Goal: Task Accomplishment & Management: Manage account settings

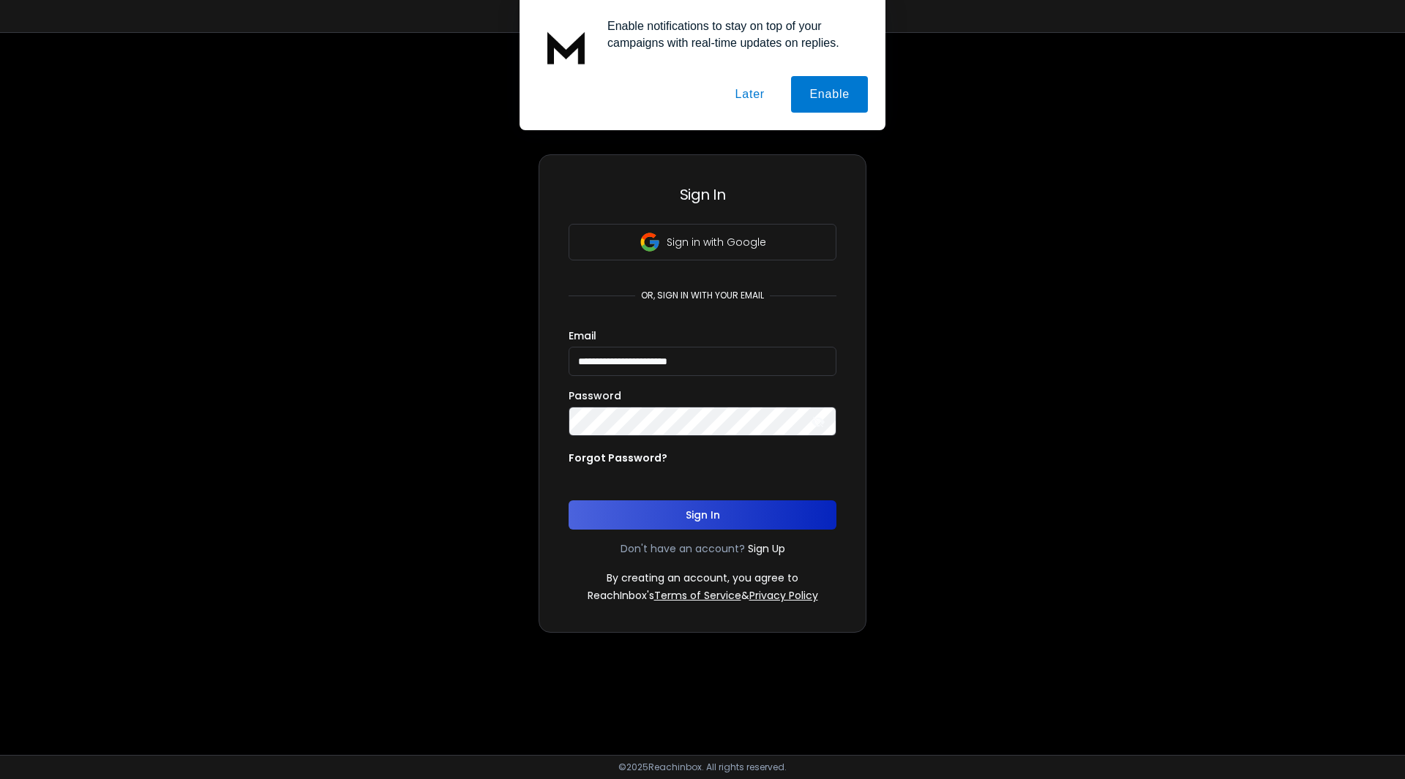
type input "**********"
click at [822, 421] on icon at bounding box center [817, 422] width 13 height 9
click at [740, 530] on div "**********" at bounding box center [702, 413] width 268 height 379
click at [745, 520] on button "Sign In" at bounding box center [702, 514] width 268 height 29
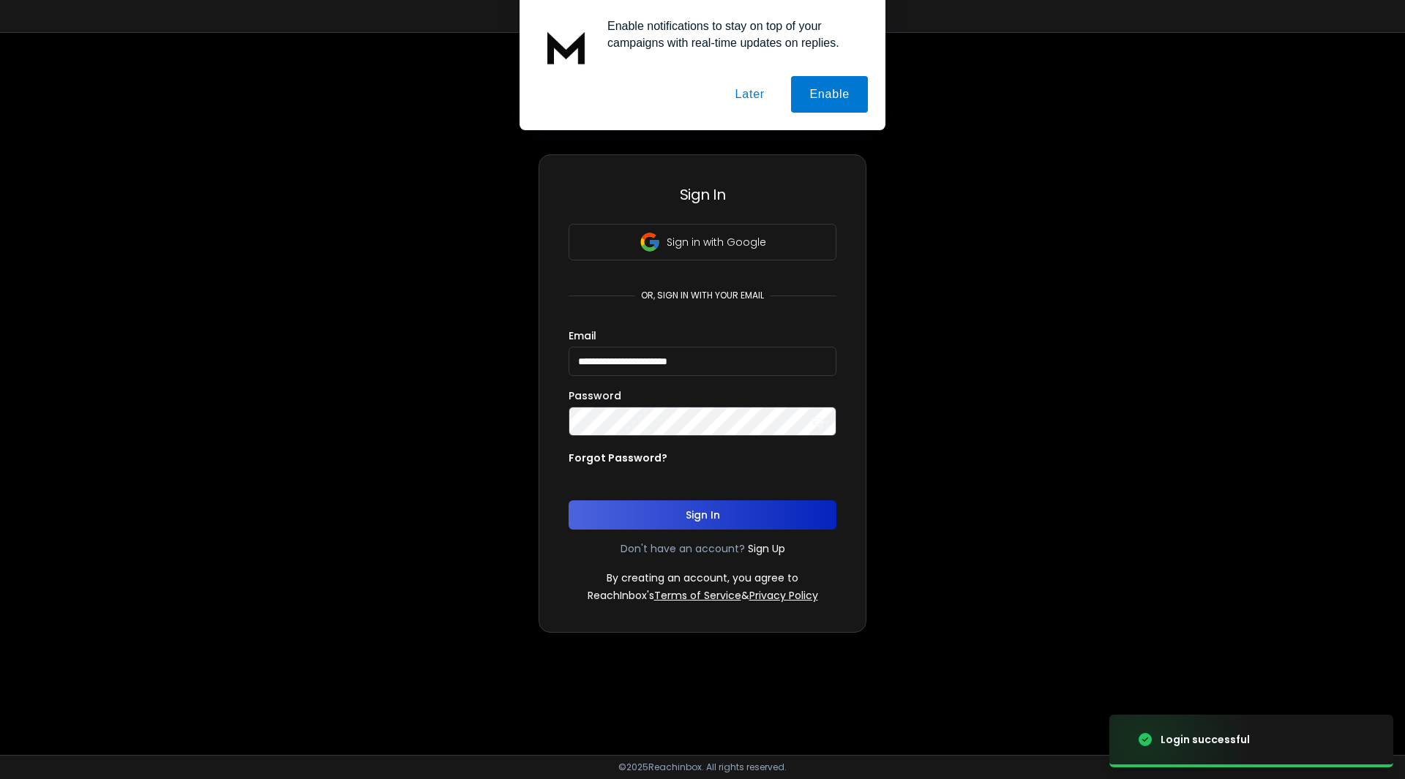
click at [756, 103] on button "Later" at bounding box center [749, 94] width 66 height 37
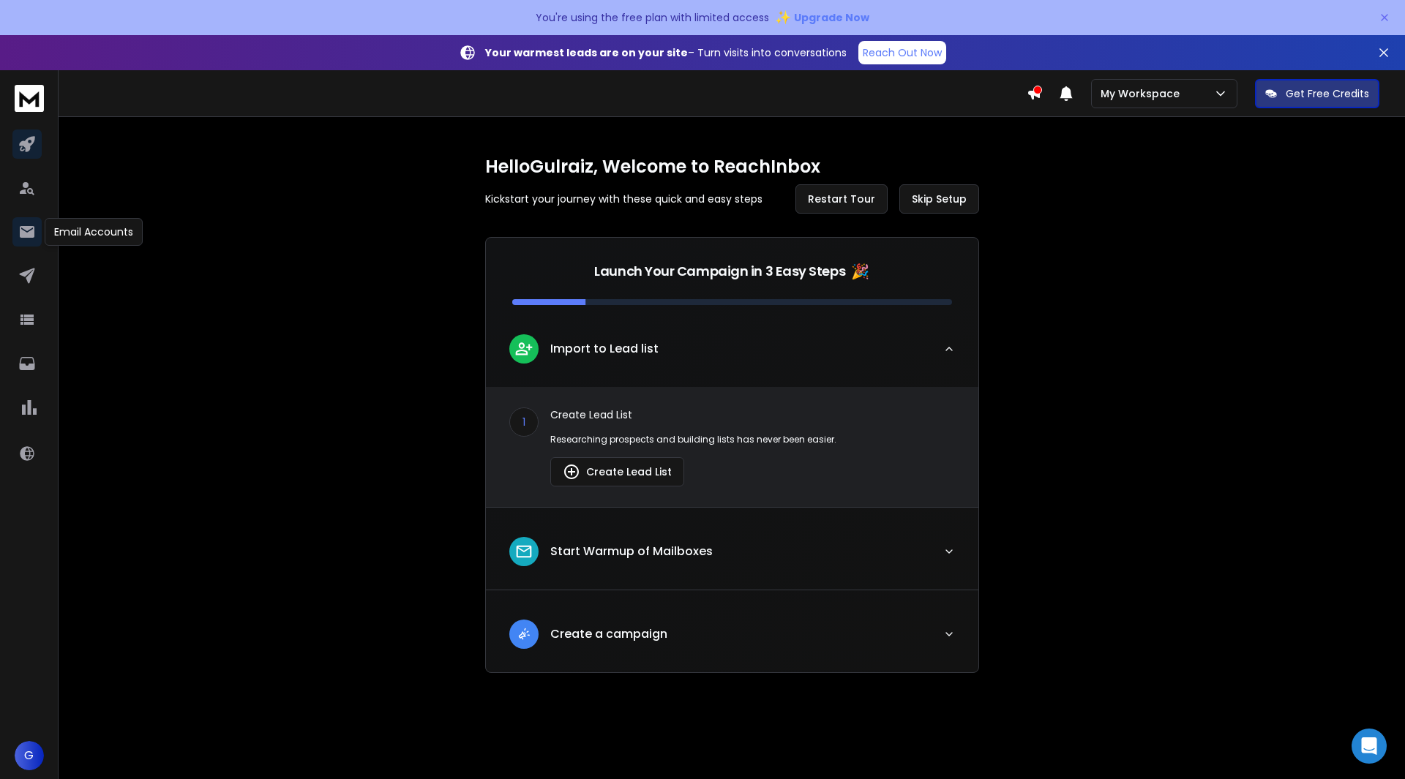
click at [21, 232] on icon at bounding box center [27, 232] width 15 height 12
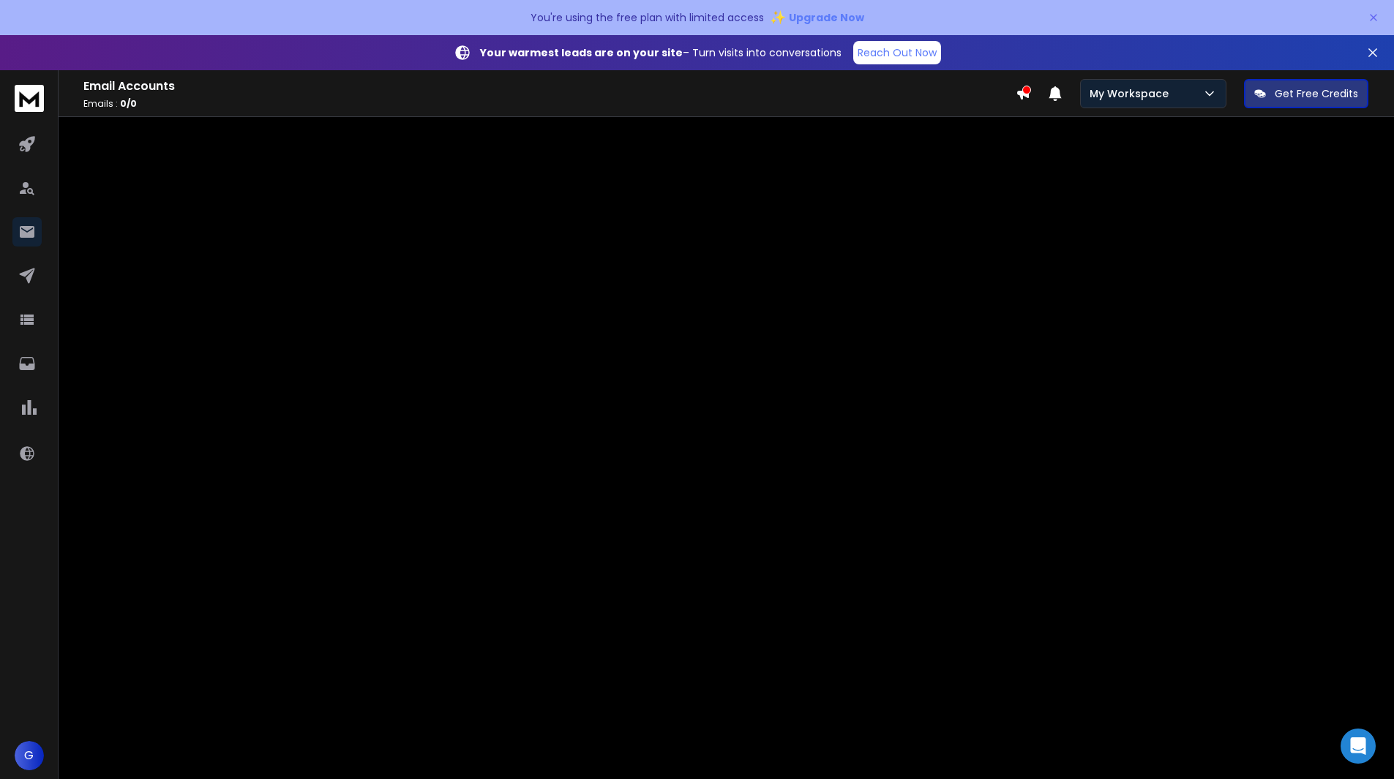
click at [1164, 91] on p "My Workspace" at bounding box center [1131, 93] width 85 height 15
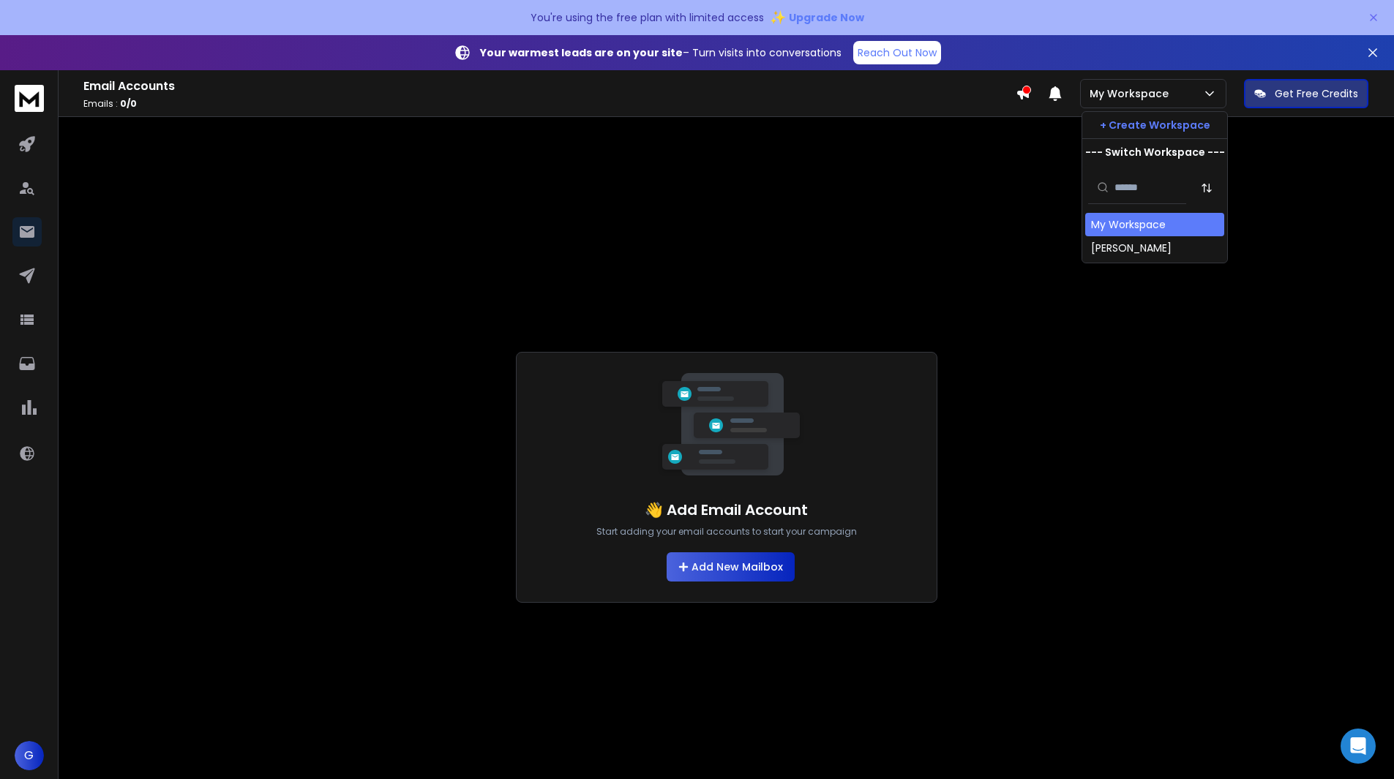
click at [923, 262] on div "👋 Add Email Account Start adding your email accounts to start your campaign Add…" at bounding box center [726, 477] width 1288 height 691
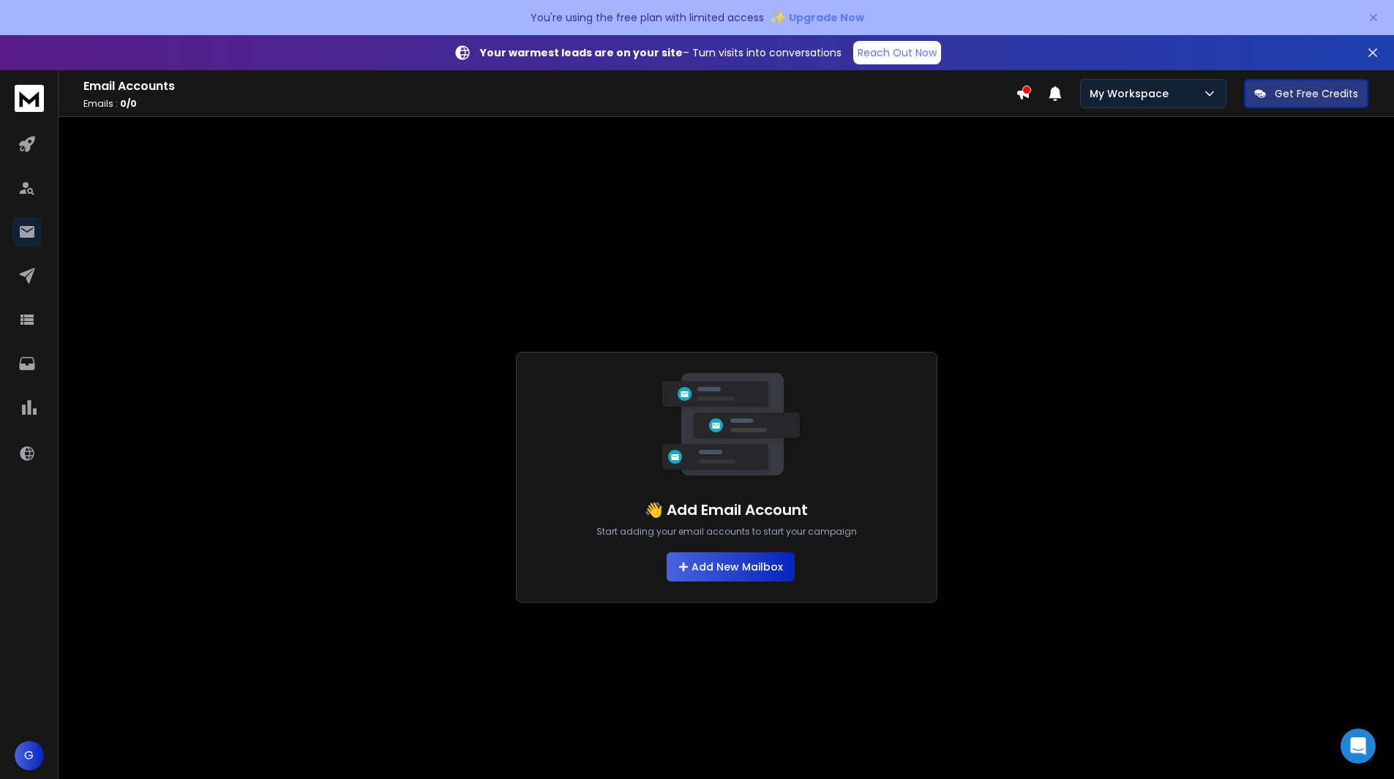
click at [1155, 89] on p "My Workspace" at bounding box center [1131, 93] width 85 height 15
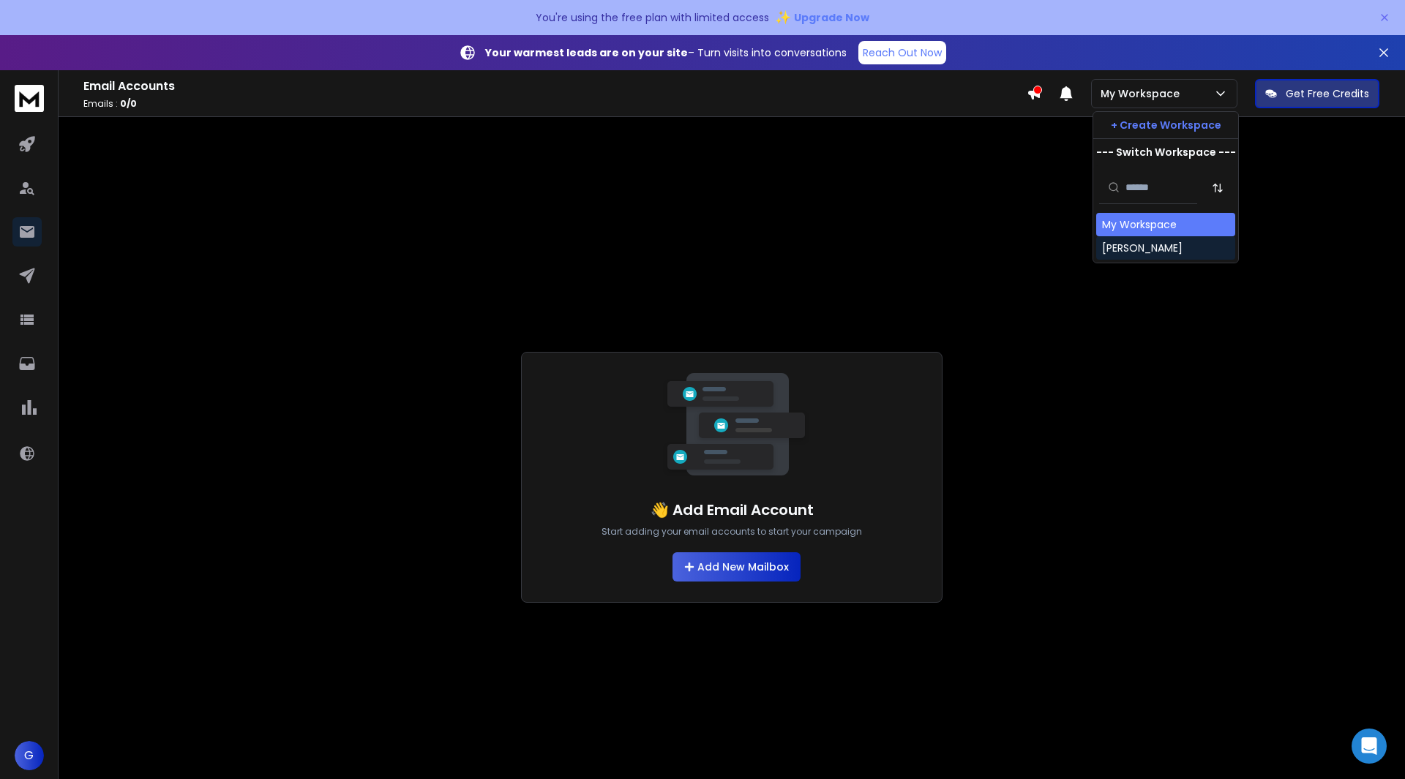
click at [1134, 250] on div "[PERSON_NAME]" at bounding box center [1142, 248] width 80 height 15
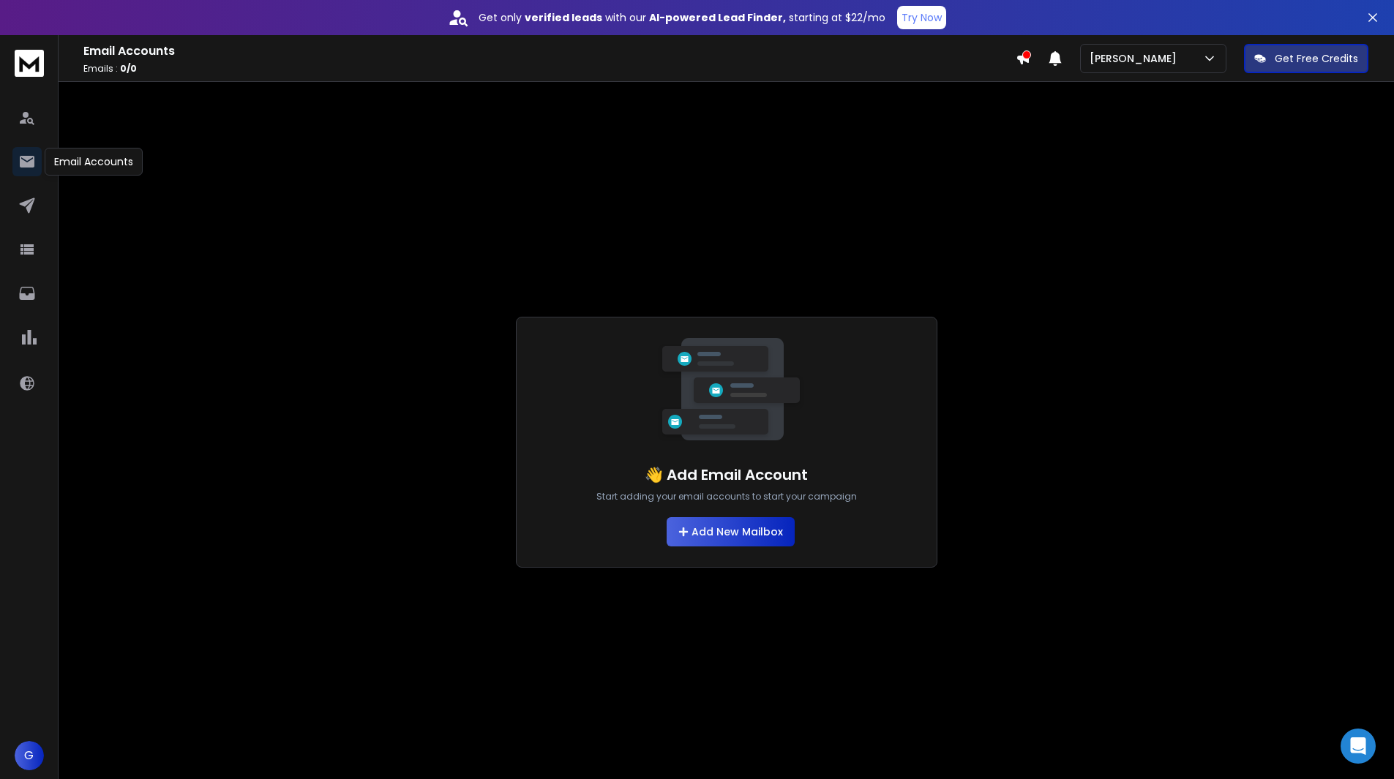
click at [25, 162] on icon at bounding box center [27, 162] width 15 height 12
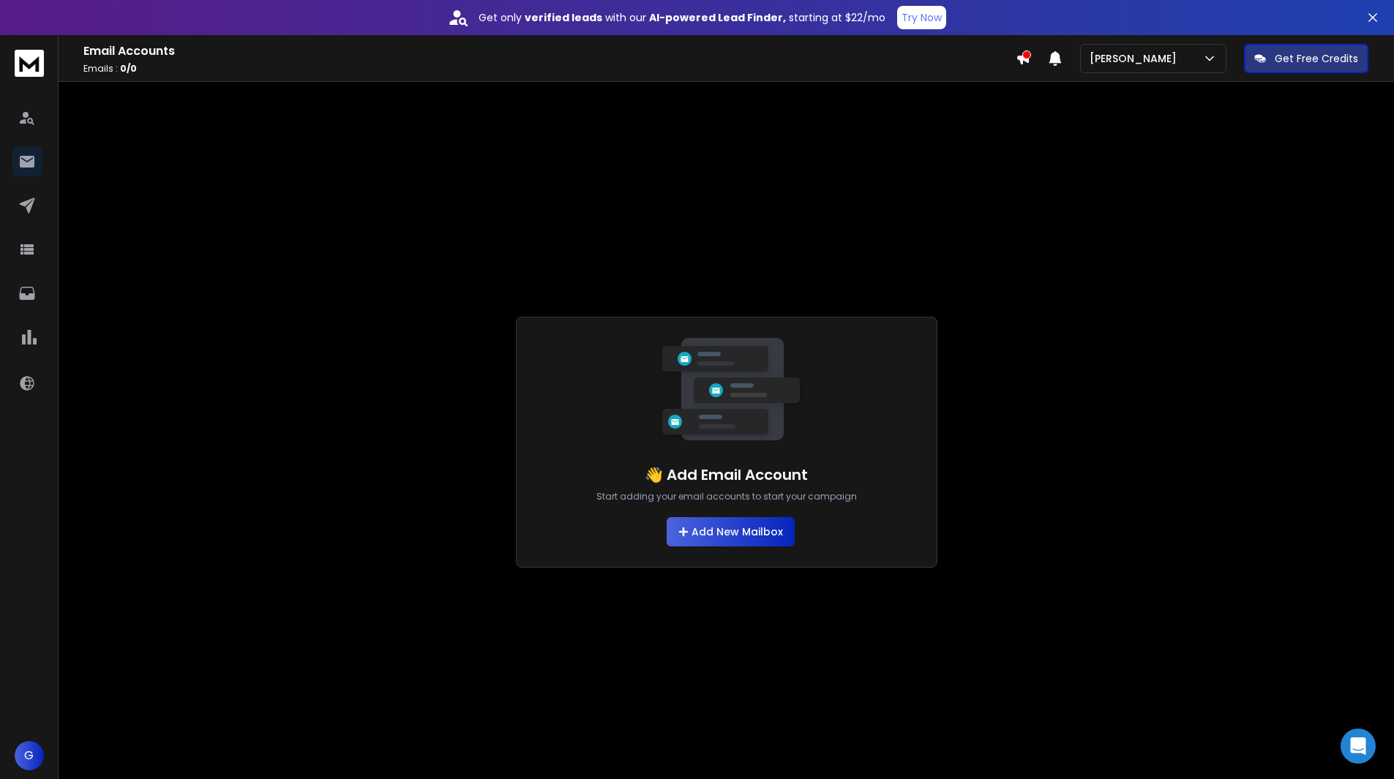
click at [25, 162] on icon at bounding box center [27, 162] width 15 height 12
click at [36, 166] on link at bounding box center [26, 161] width 29 height 29
click at [1282, 56] on p "Get Free Credits" at bounding box center [1315, 58] width 83 height 15
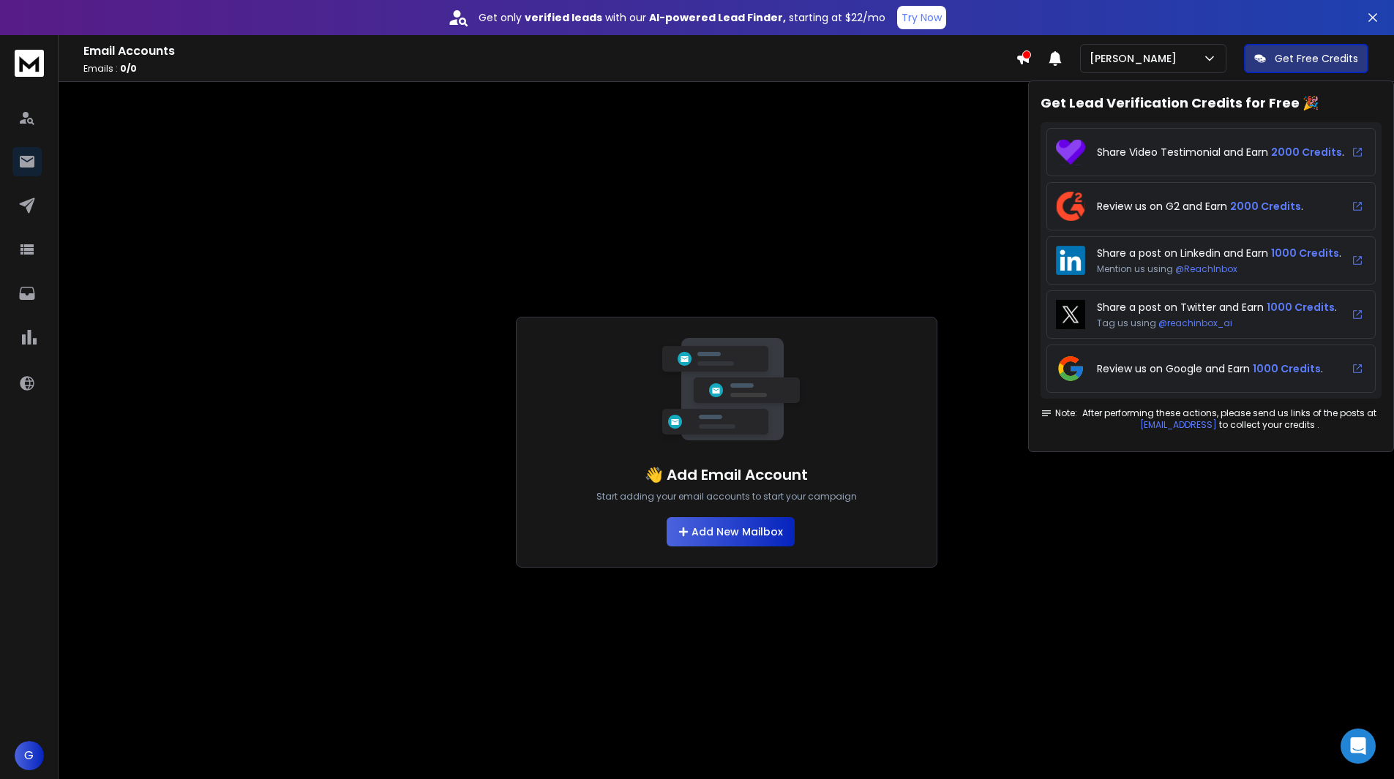
click at [715, 245] on div "👋 Add Email Account Start adding your email accounts to start your campaign Add…" at bounding box center [726, 442] width 1288 height 691
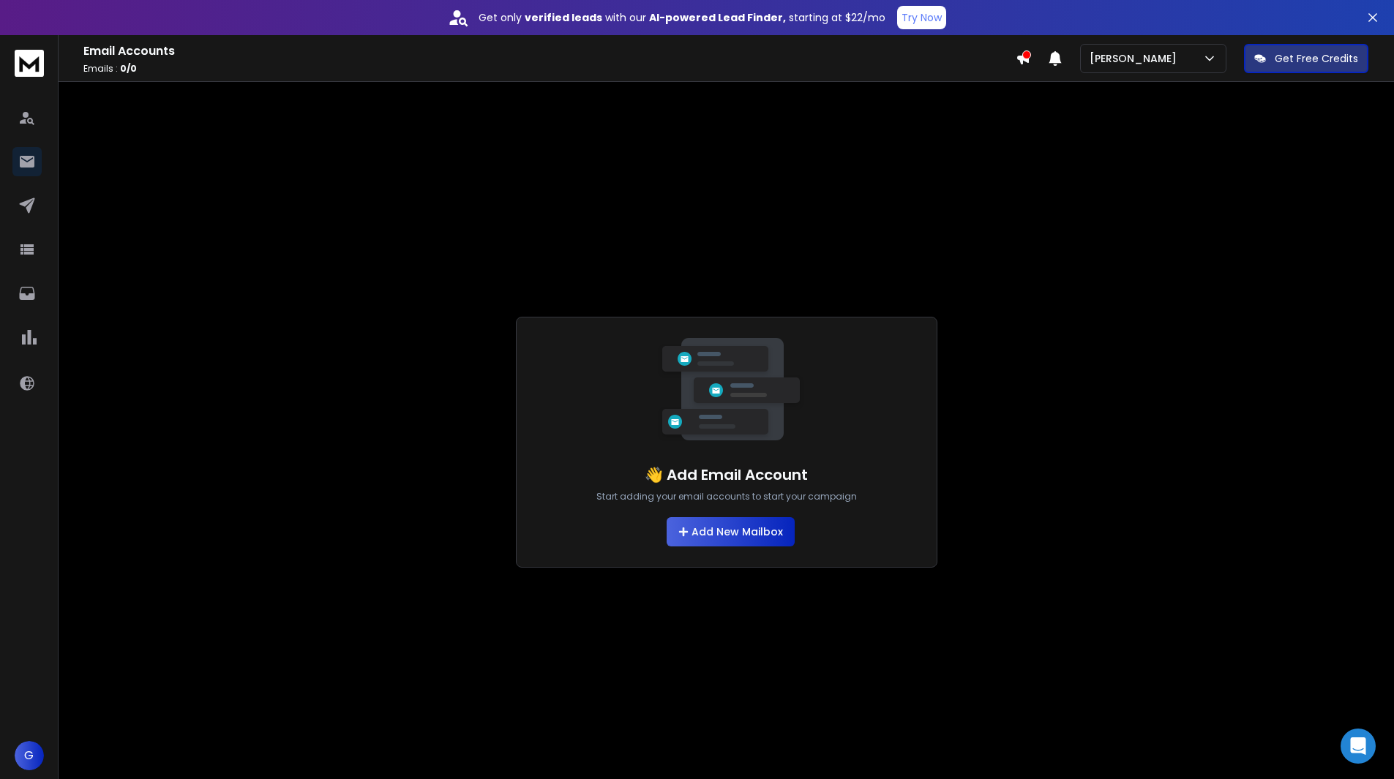
click at [725, 542] on button "Add New Mailbox" at bounding box center [730, 531] width 128 height 29
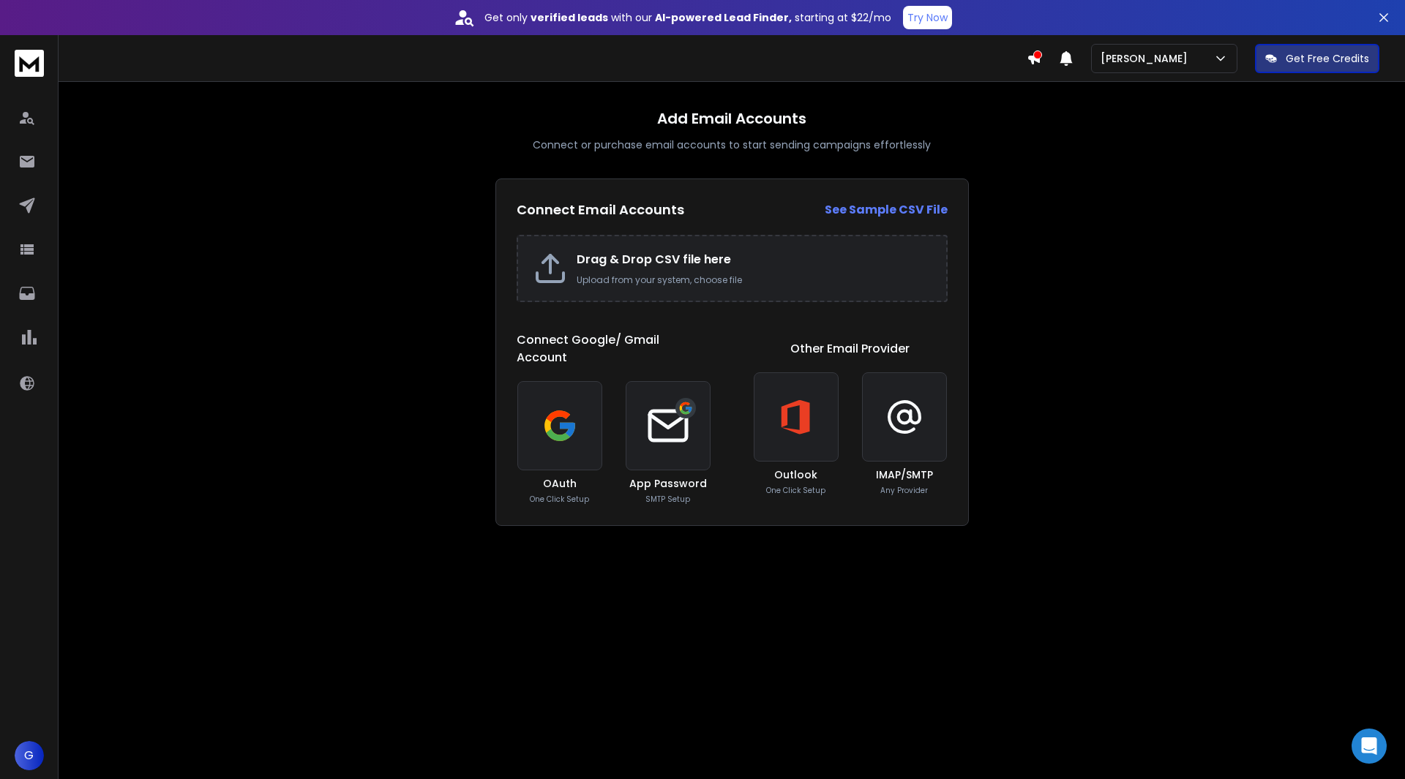
click at [582, 399] on div at bounding box center [559, 425] width 85 height 89
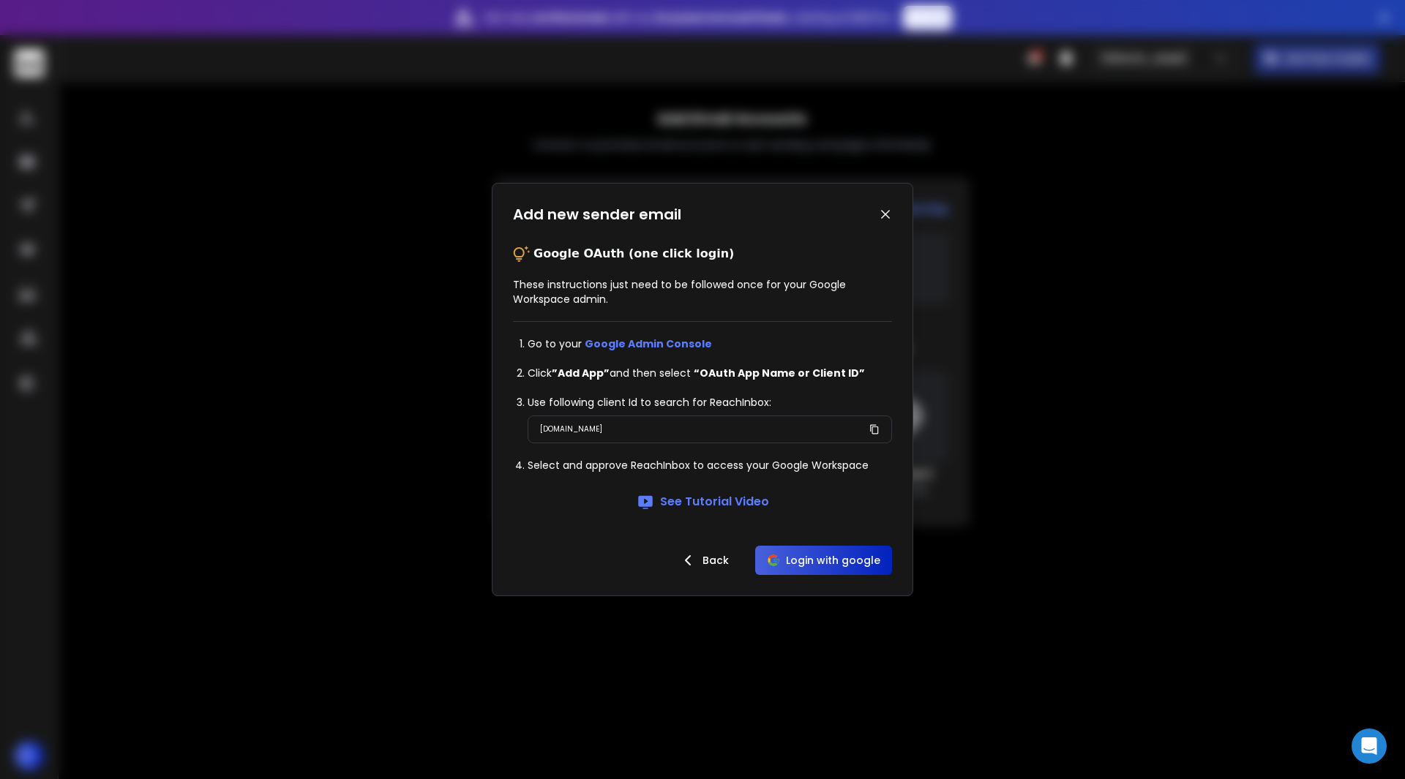
click at [831, 563] on button "Login with google" at bounding box center [823, 560] width 137 height 29
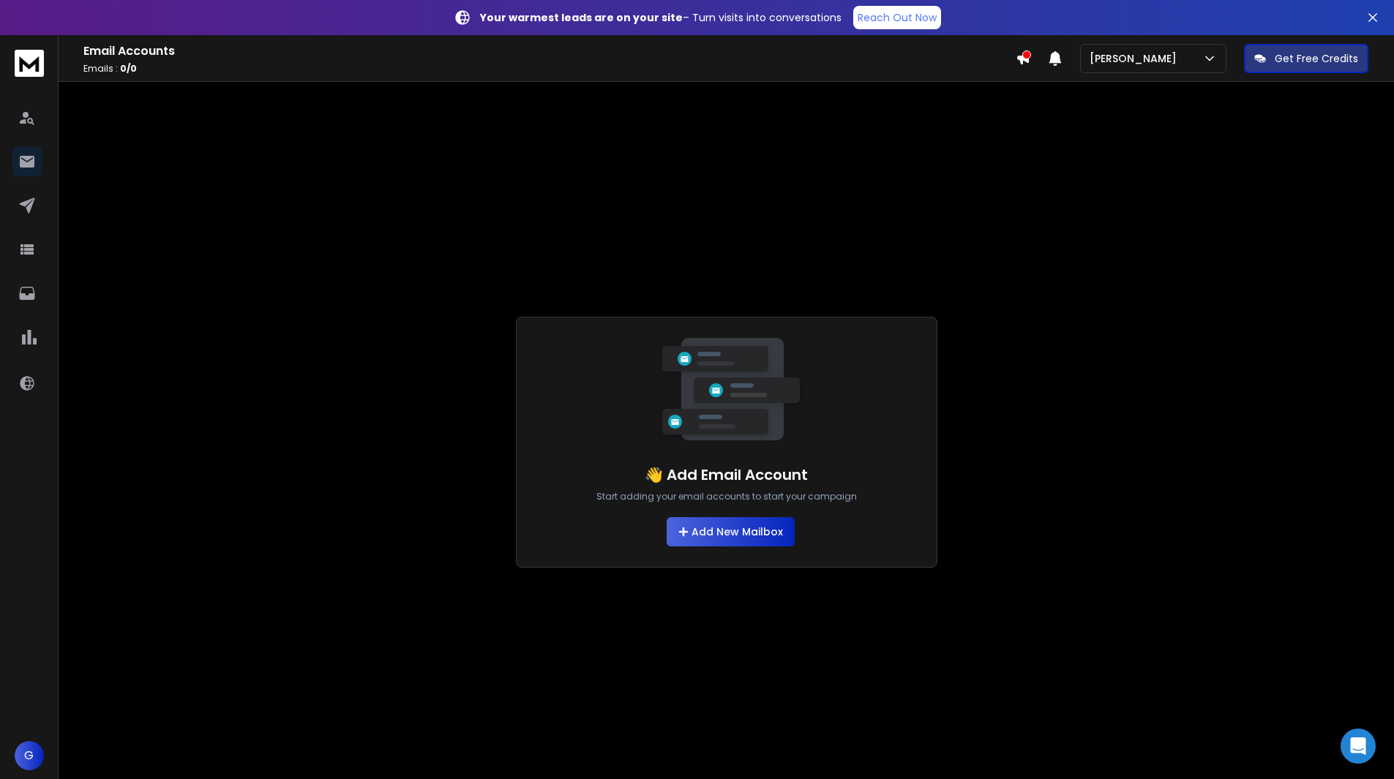
click at [727, 539] on button "Add New Mailbox" at bounding box center [730, 531] width 128 height 29
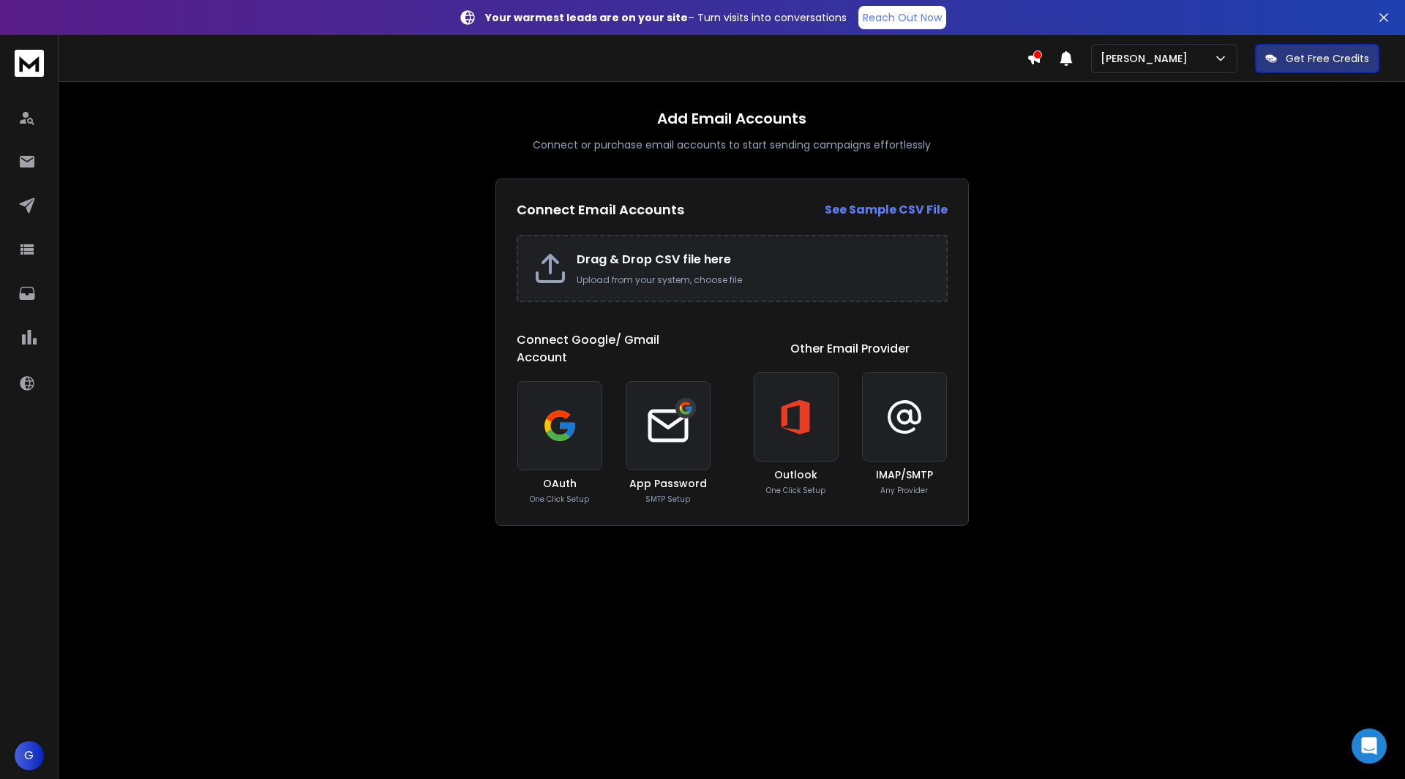
click at [582, 399] on div at bounding box center [559, 425] width 85 height 89
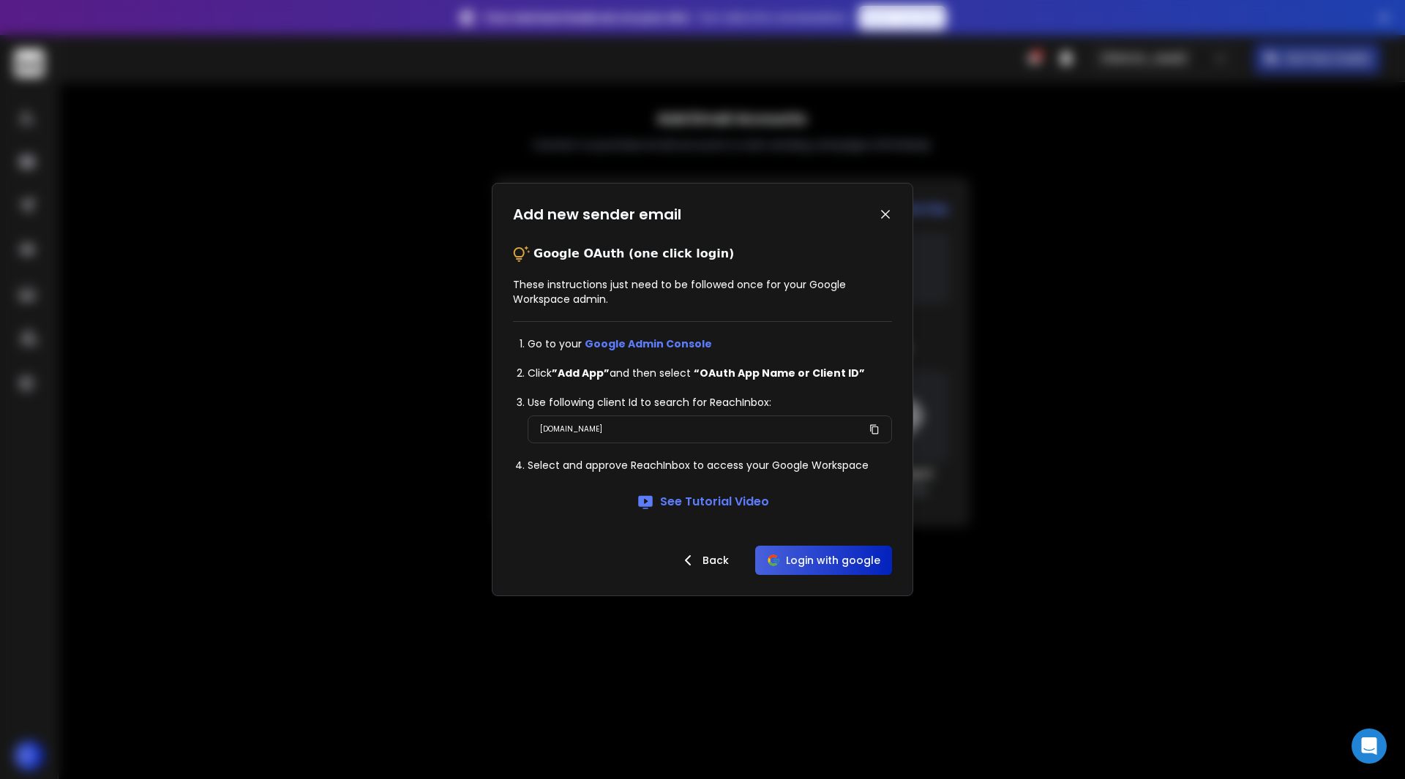
click at [831, 563] on button "Login with google" at bounding box center [823, 560] width 137 height 29
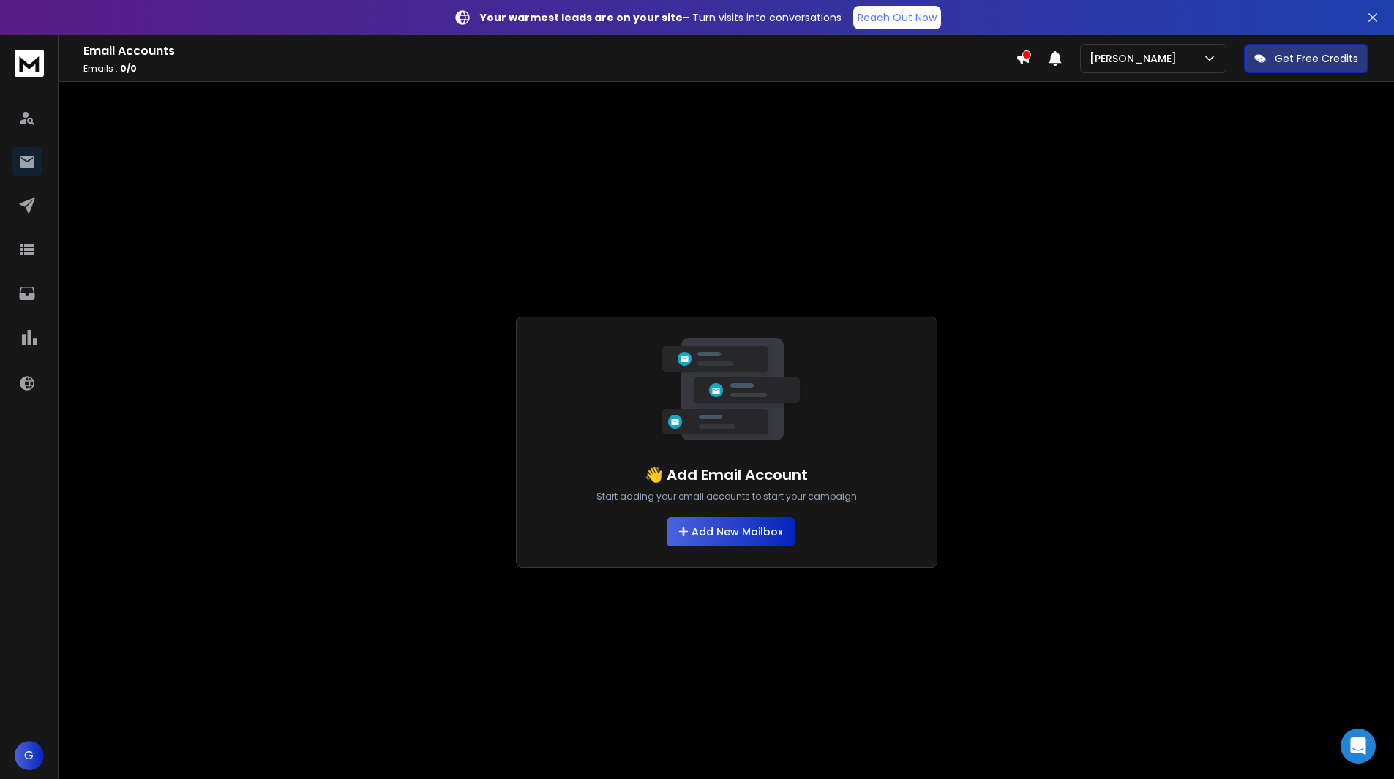
click at [727, 539] on button "Add New Mailbox" at bounding box center [730, 531] width 128 height 29
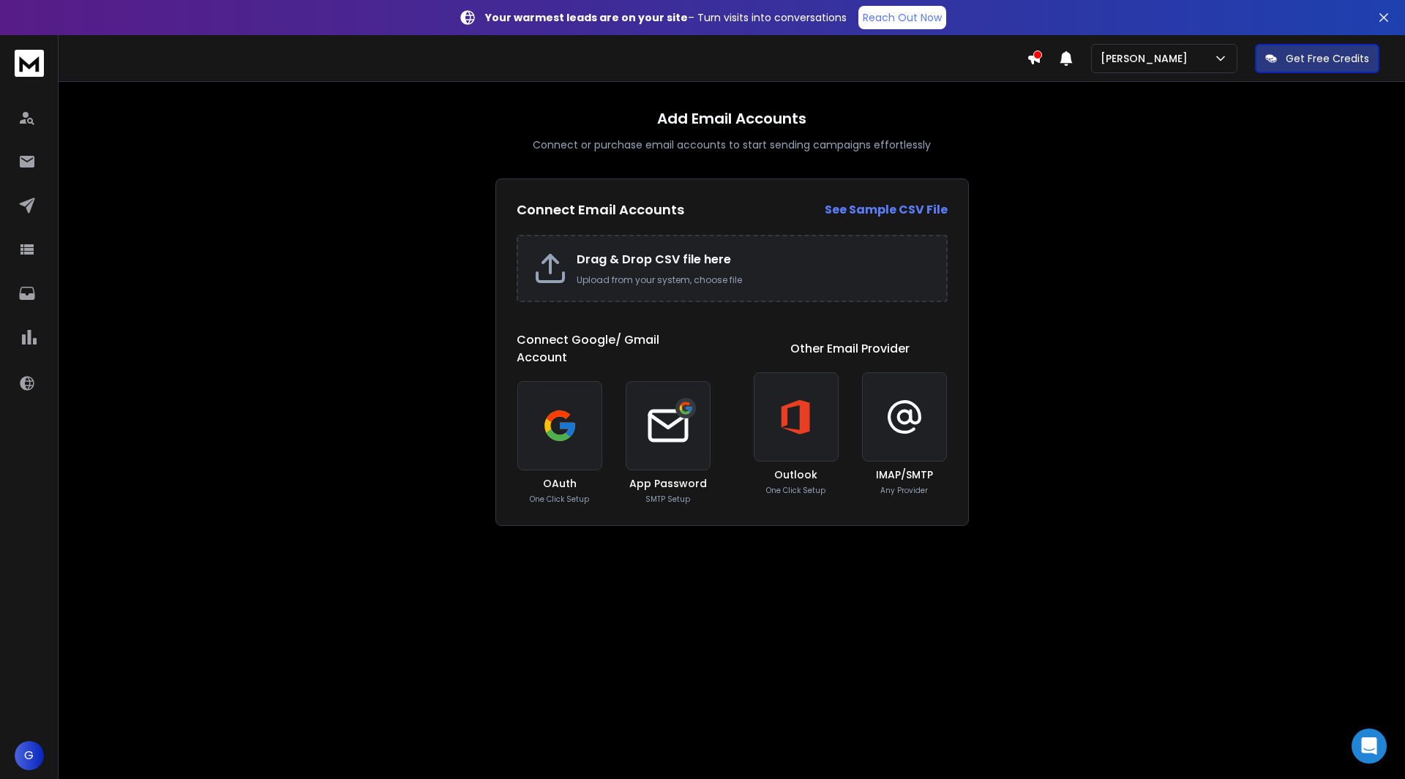
click at [582, 399] on div at bounding box center [559, 425] width 85 height 89
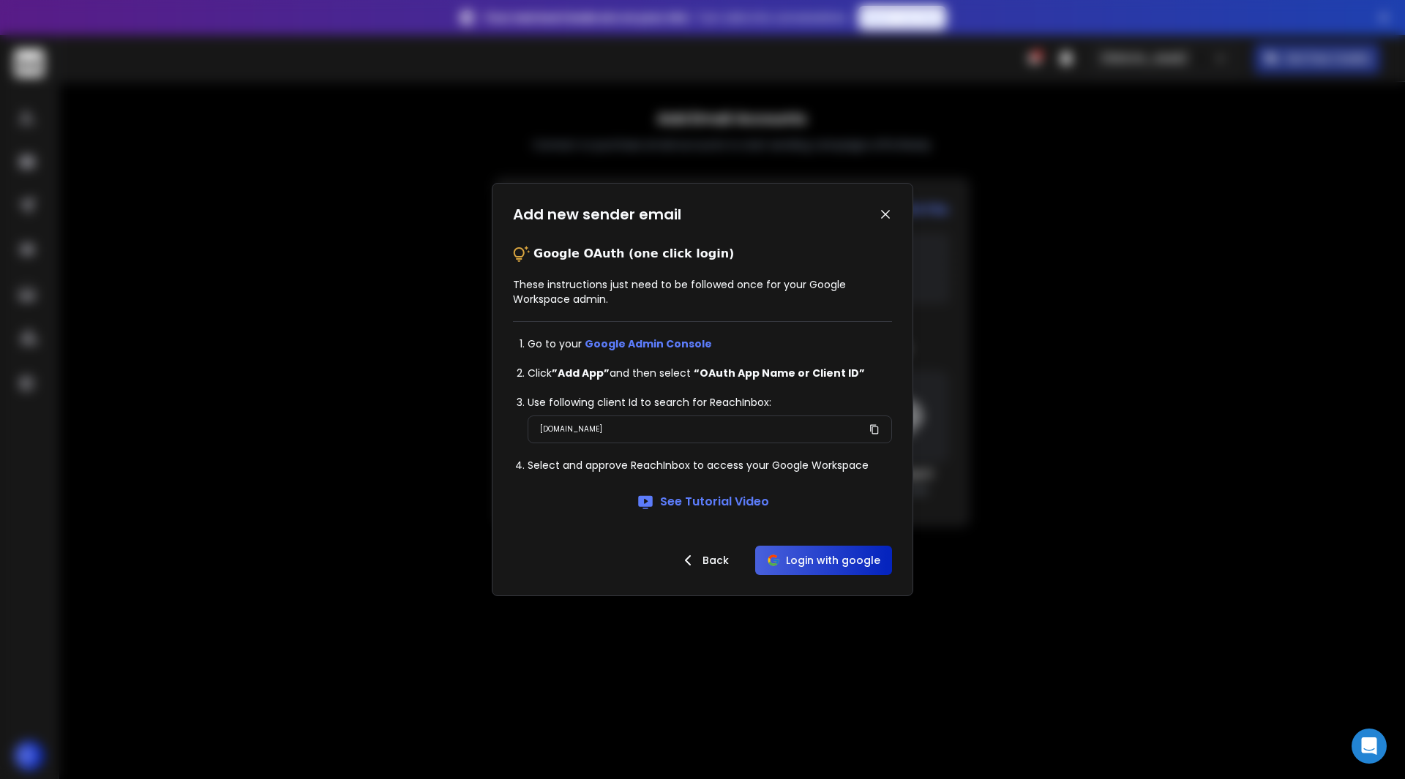
click at [831, 563] on button "Login with google" at bounding box center [823, 560] width 137 height 29
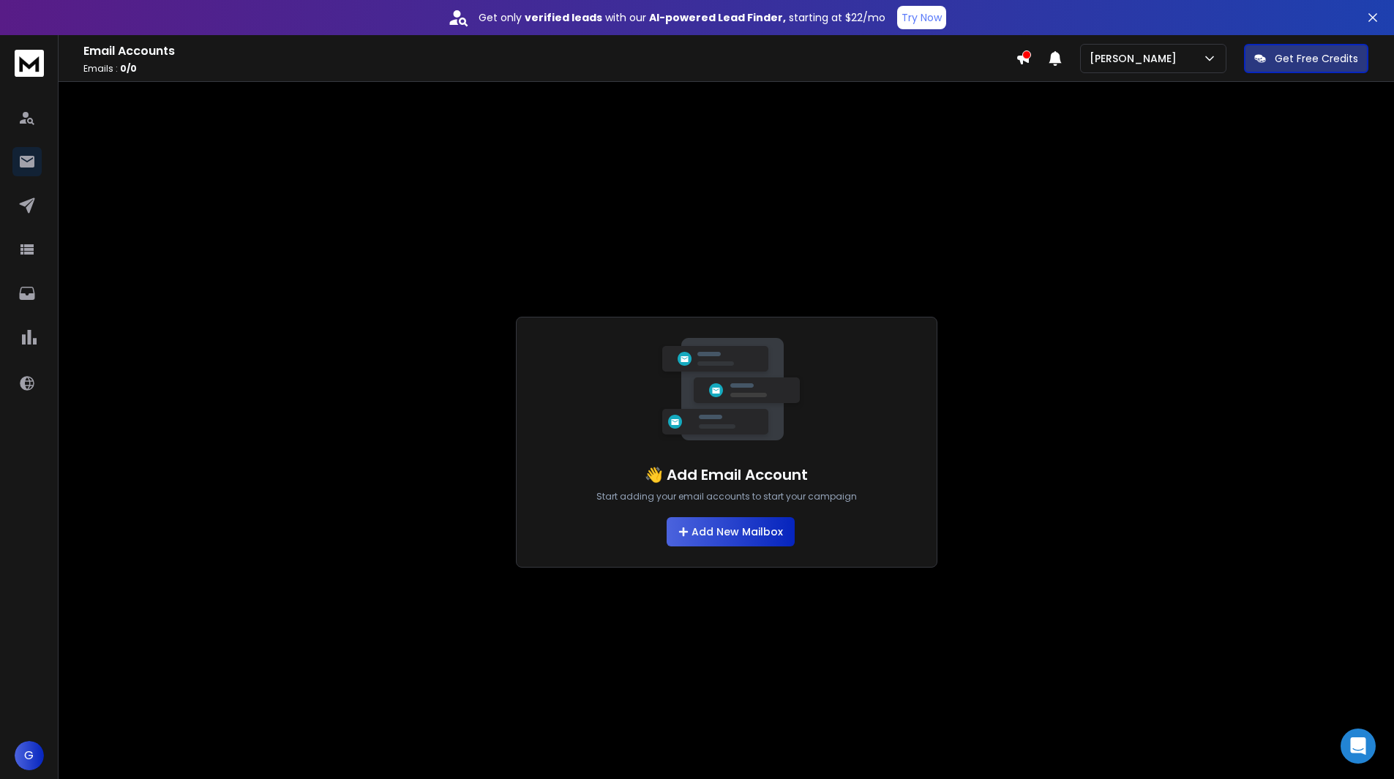
click at [727, 539] on button "Add New Mailbox" at bounding box center [730, 531] width 128 height 29
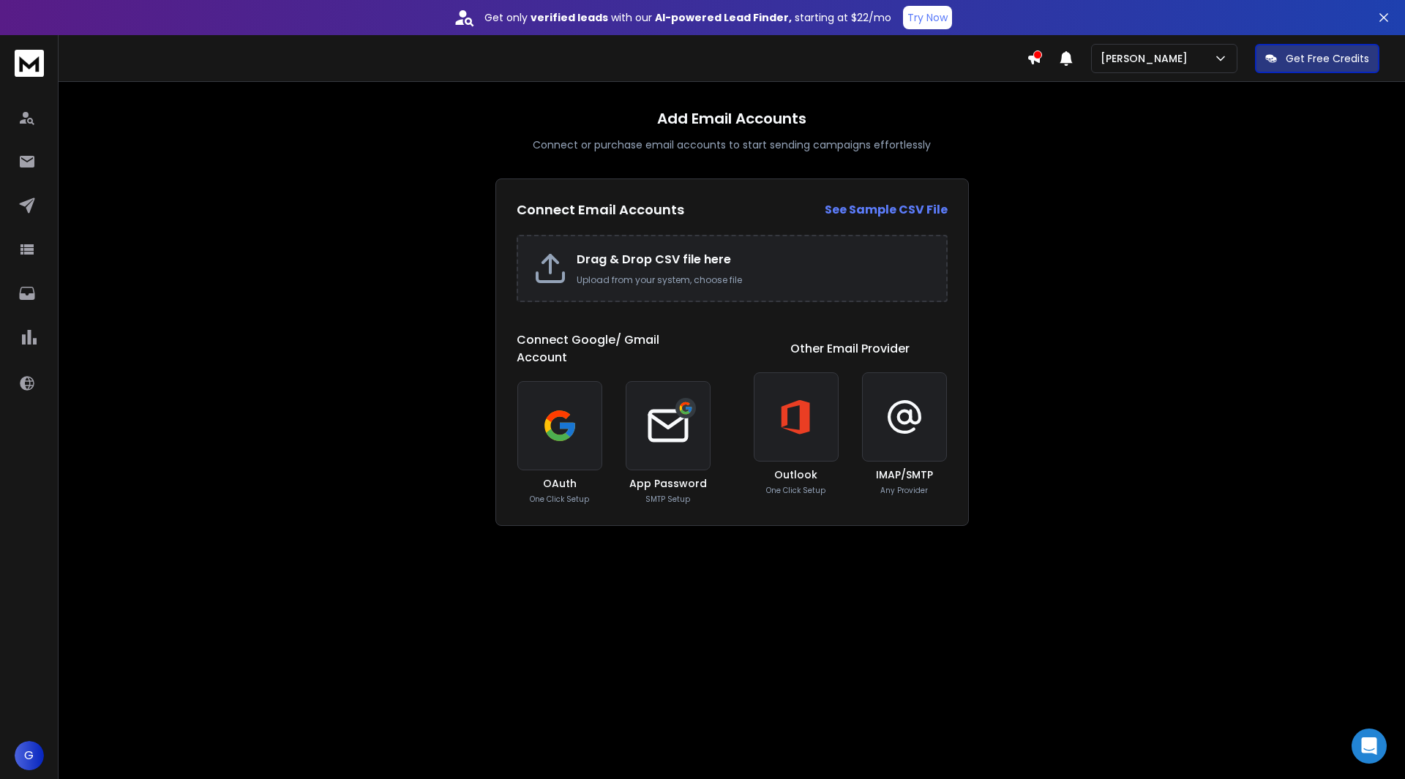
click at [582, 399] on div at bounding box center [559, 425] width 85 height 89
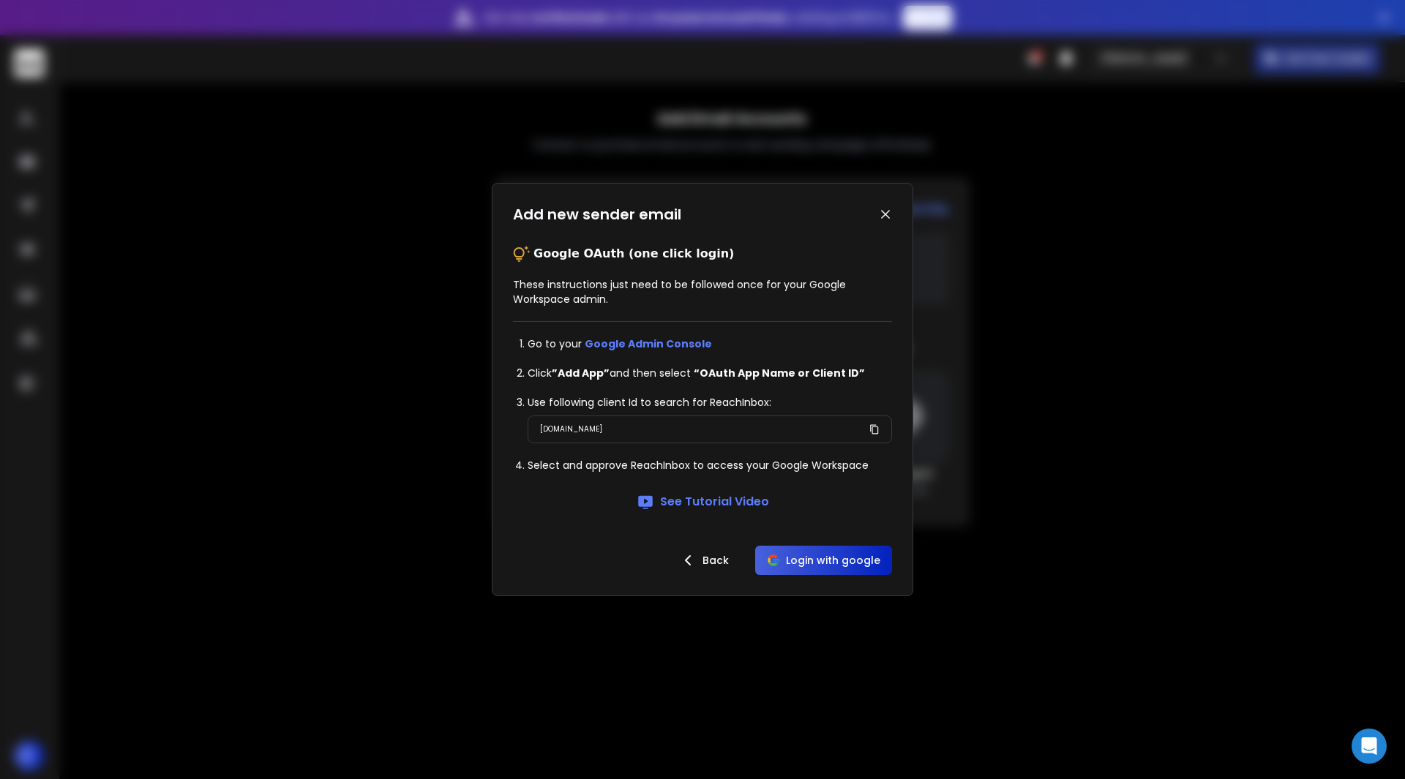
click at [831, 563] on button "Login with google" at bounding box center [823, 560] width 137 height 29
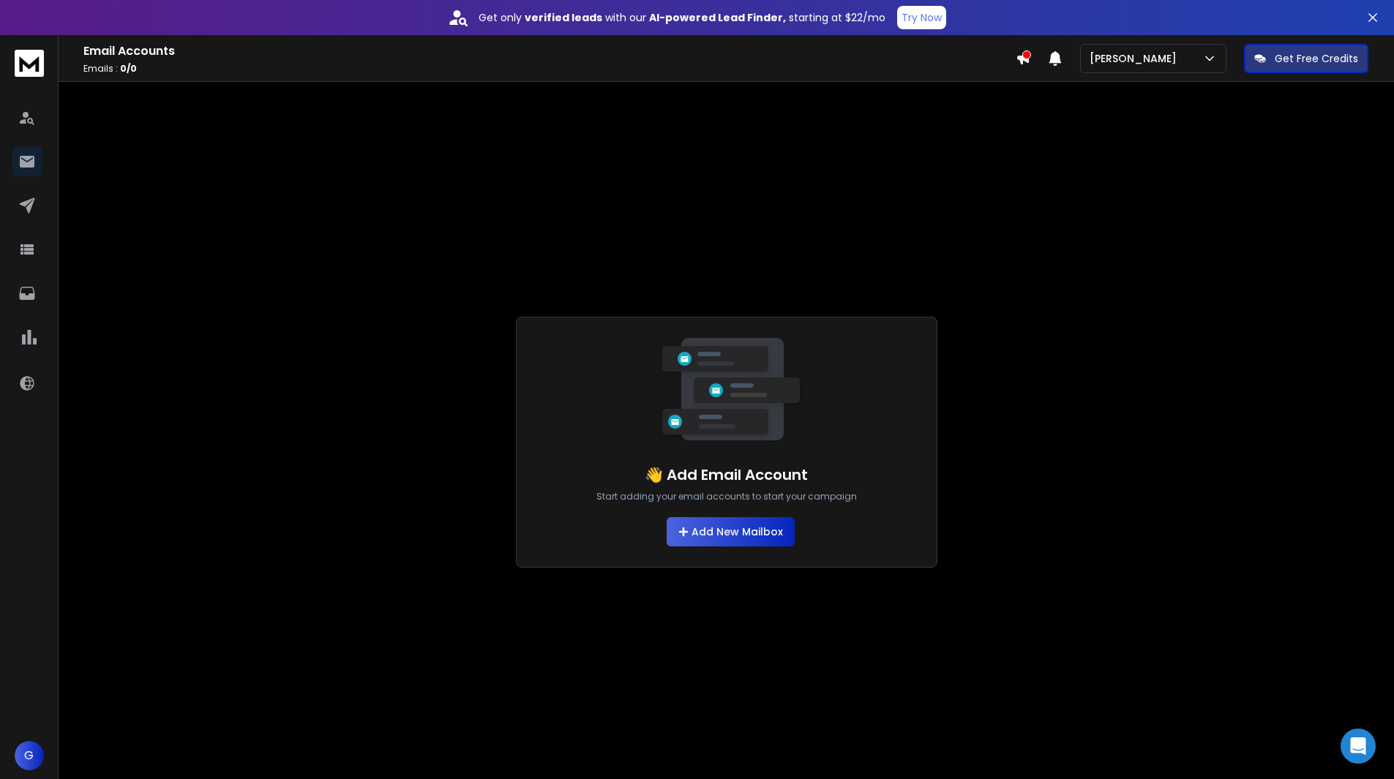
click at [727, 539] on button "Add New Mailbox" at bounding box center [730, 531] width 128 height 29
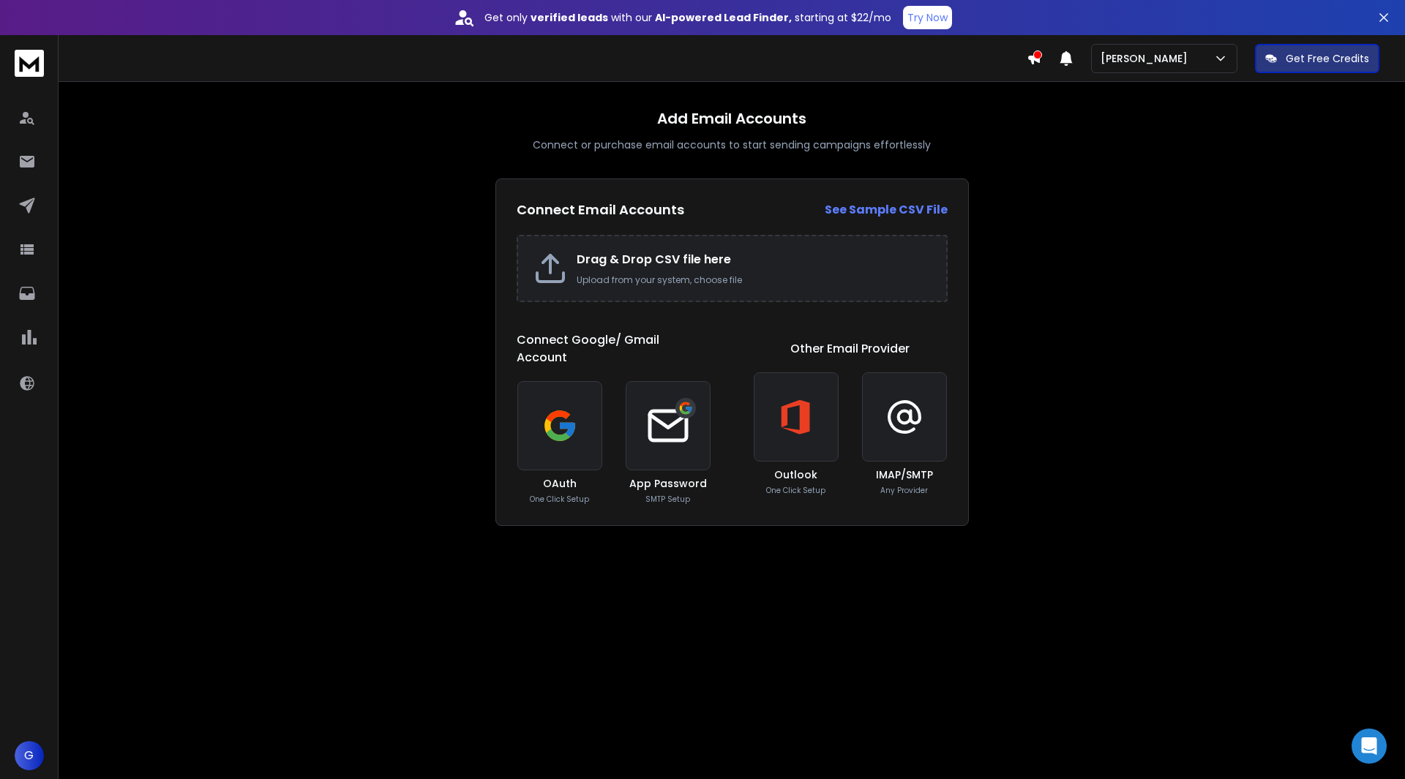
click at [582, 399] on div at bounding box center [559, 425] width 85 height 89
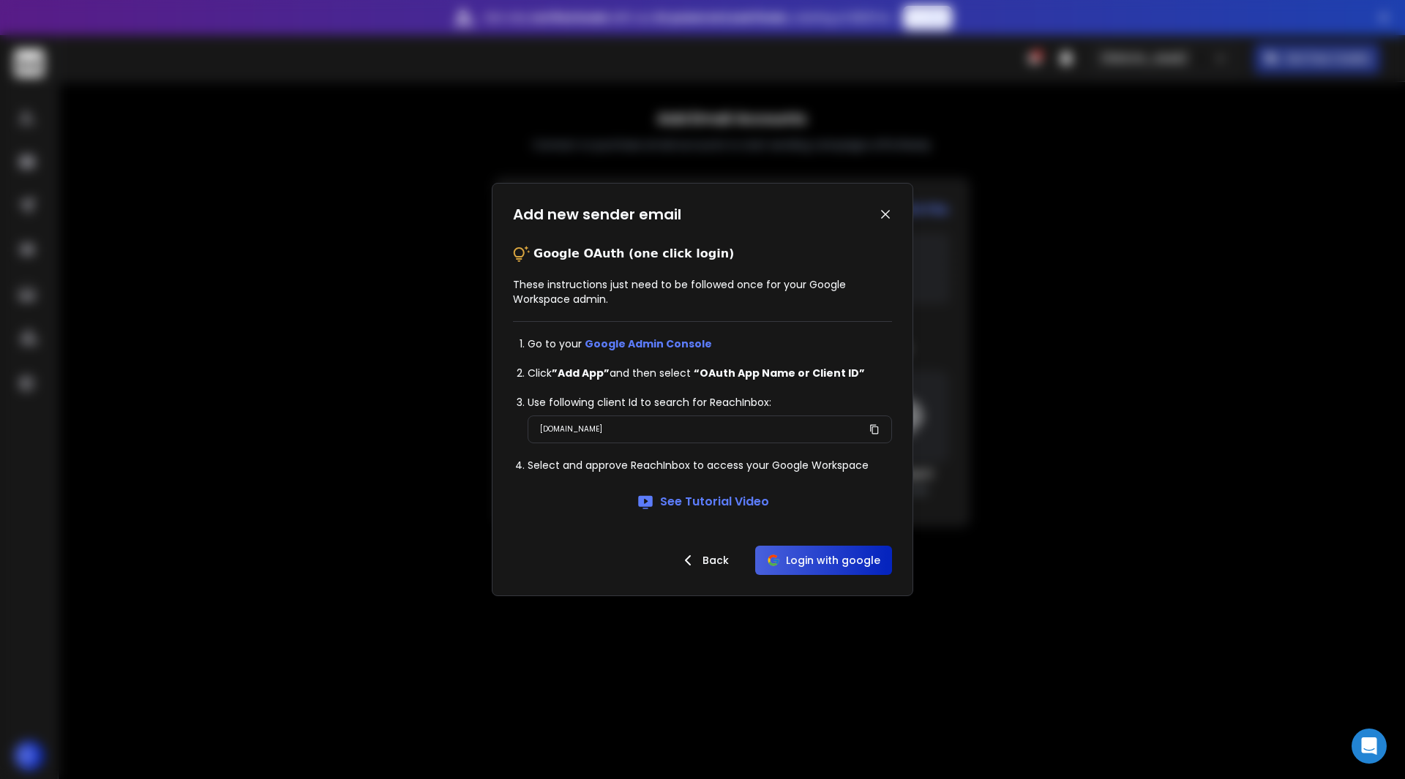
click at [831, 563] on button "Login with google" at bounding box center [823, 560] width 137 height 29
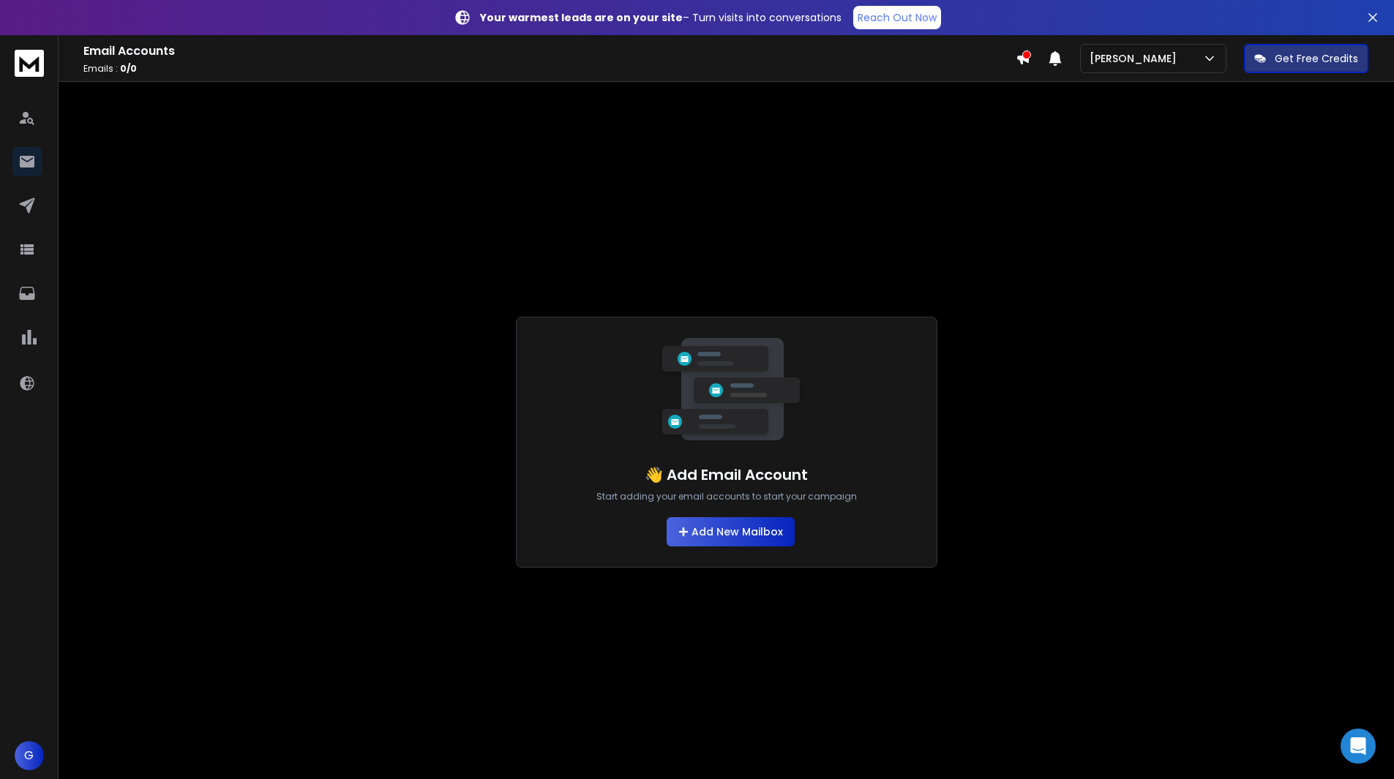
click at [727, 539] on button "Add New Mailbox" at bounding box center [730, 531] width 128 height 29
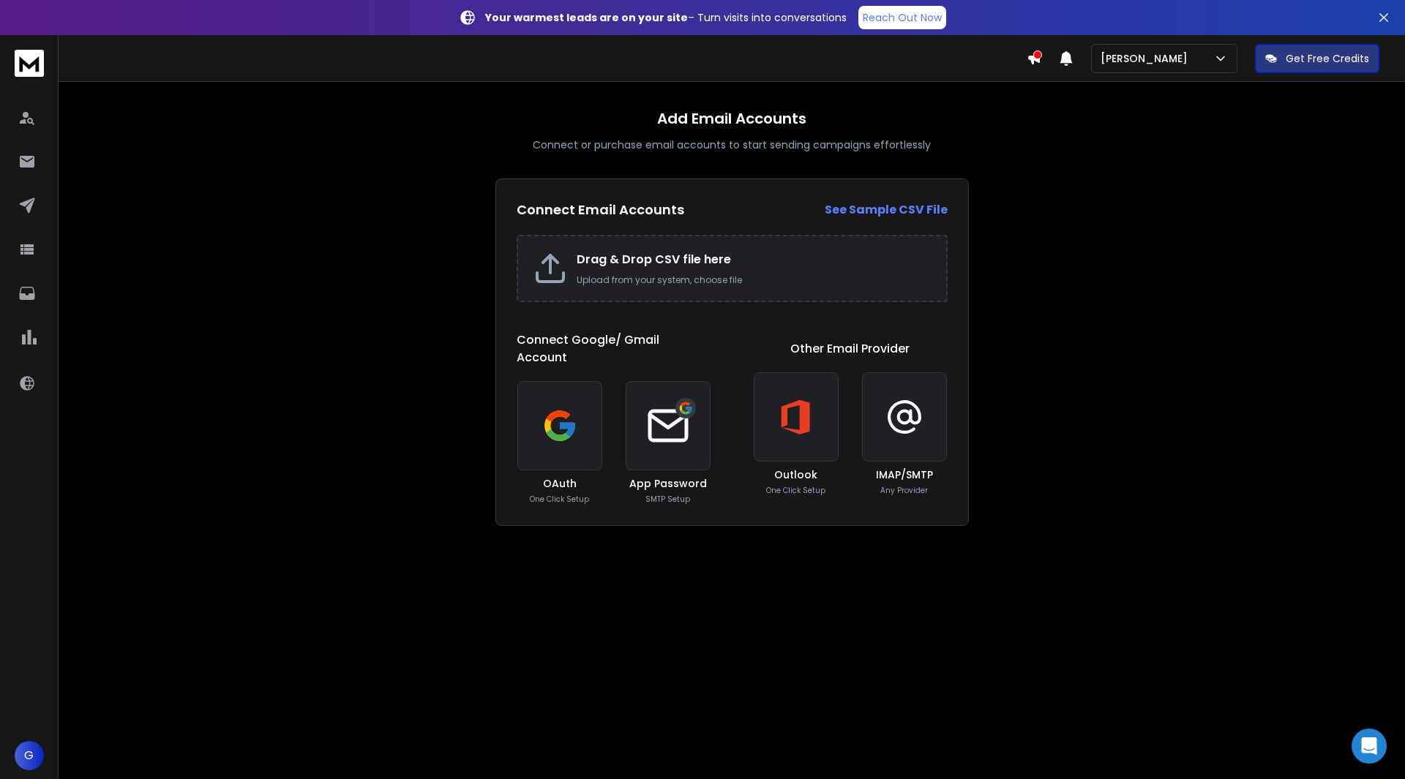
click at [582, 399] on div at bounding box center [559, 425] width 85 height 89
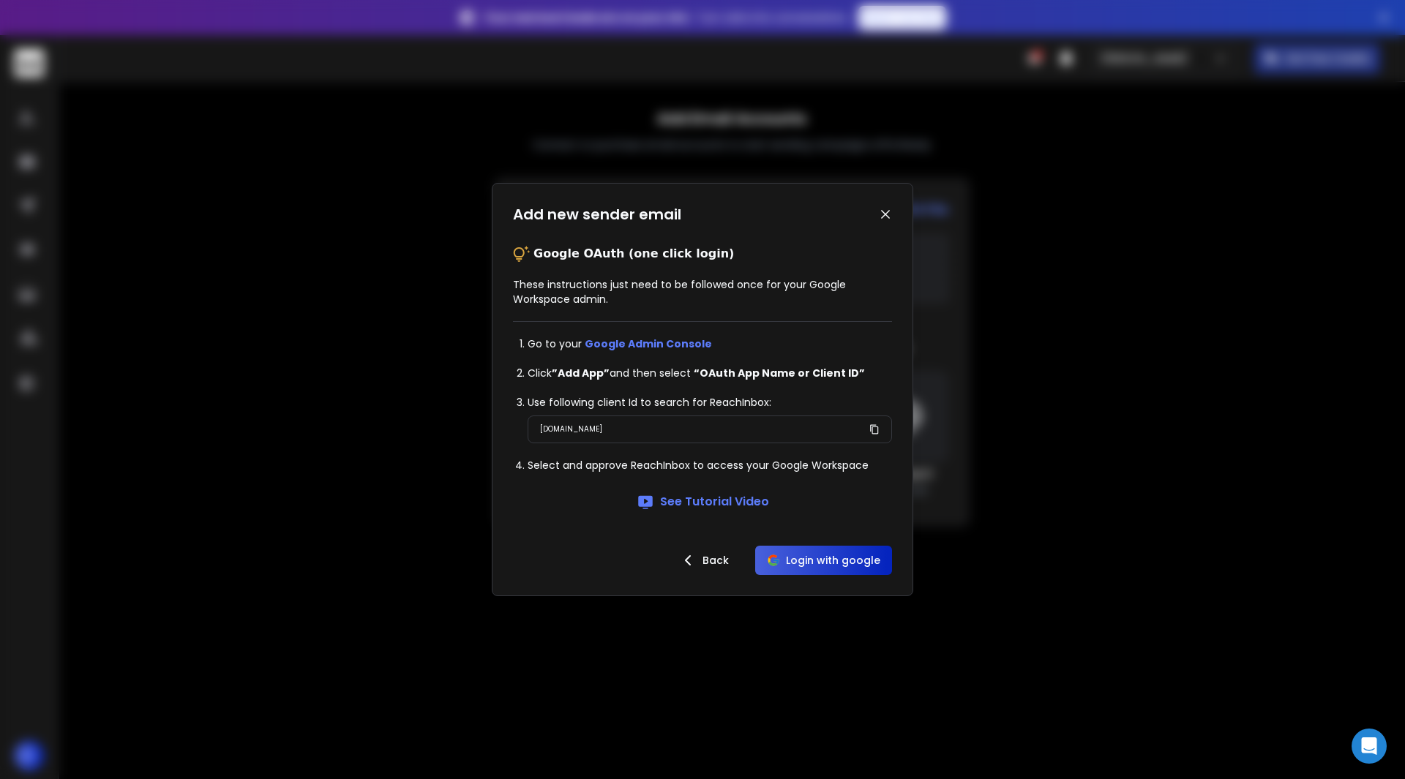
click at [831, 563] on button "Login with google" at bounding box center [823, 560] width 137 height 29
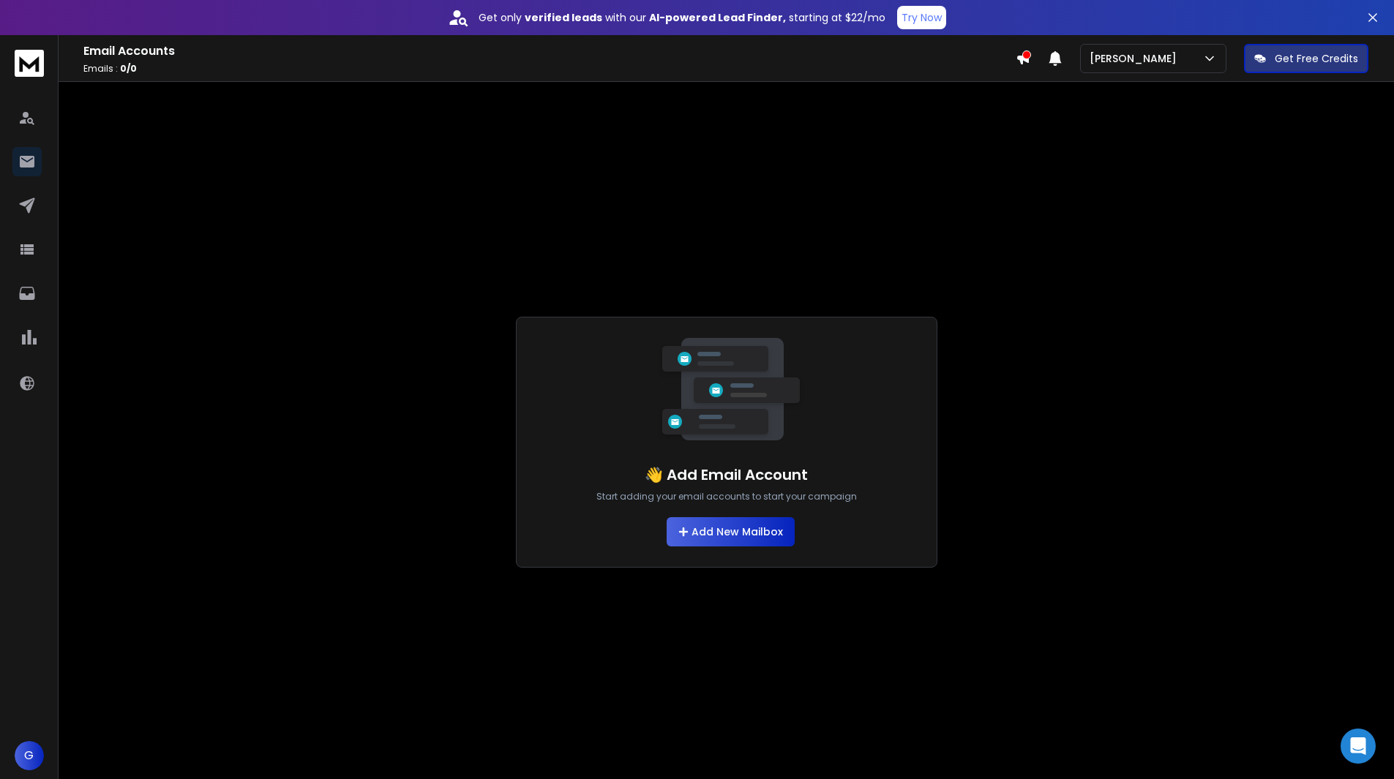
click at [727, 539] on button "Add New Mailbox" at bounding box center [730, 531] width 128 height 29
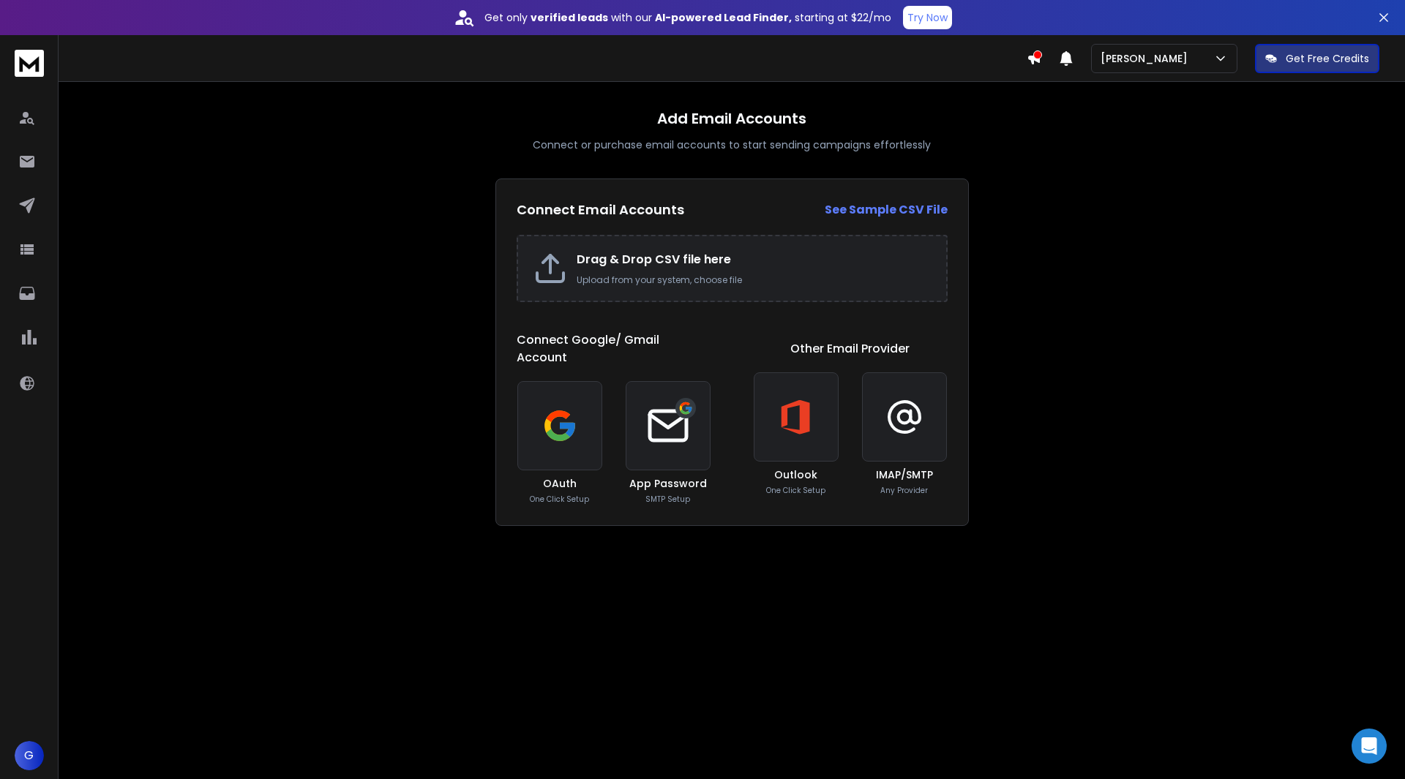
click at [582, 399] on div at bounding box center [559, 425] width 85 height 89
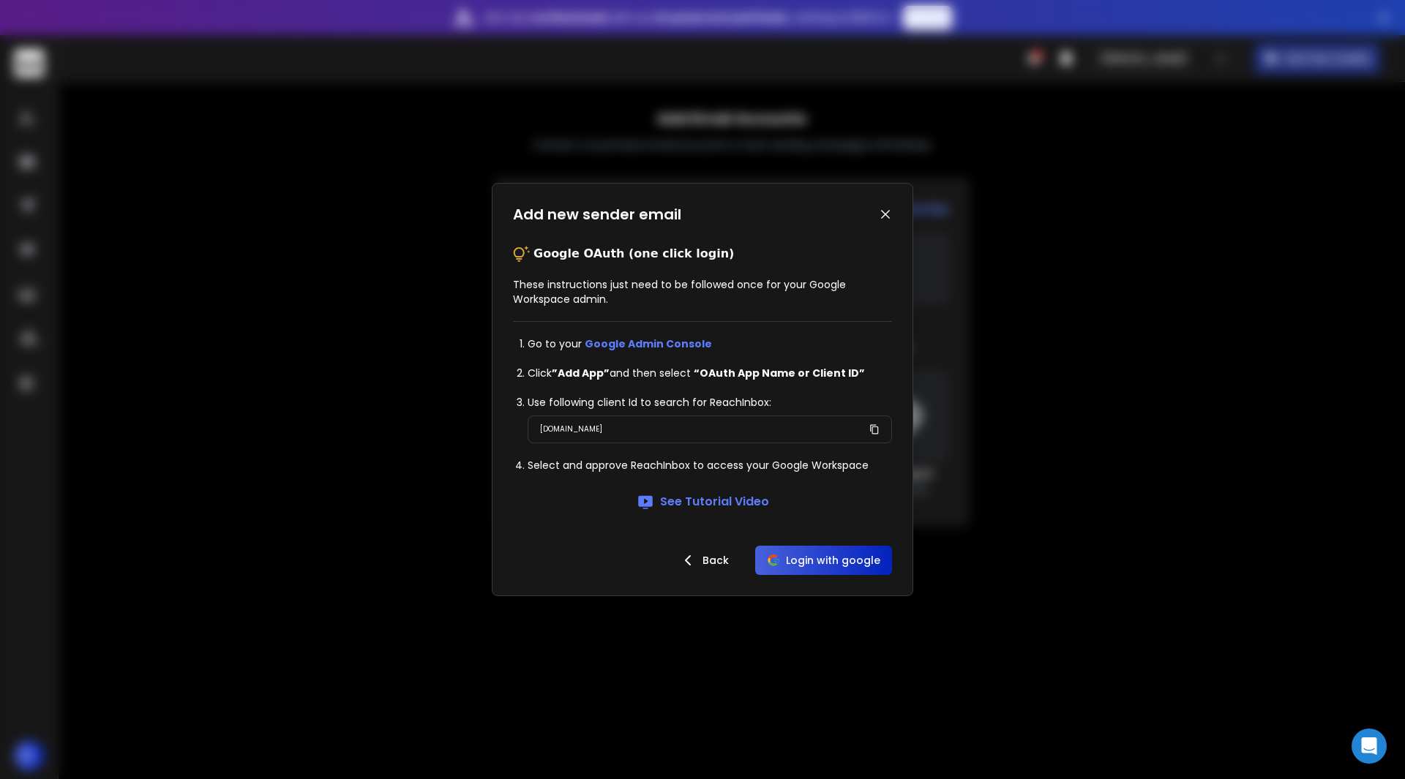
click at [831, 563] on button "Login with google" at bounding box center [823, 560] width 137 height 29
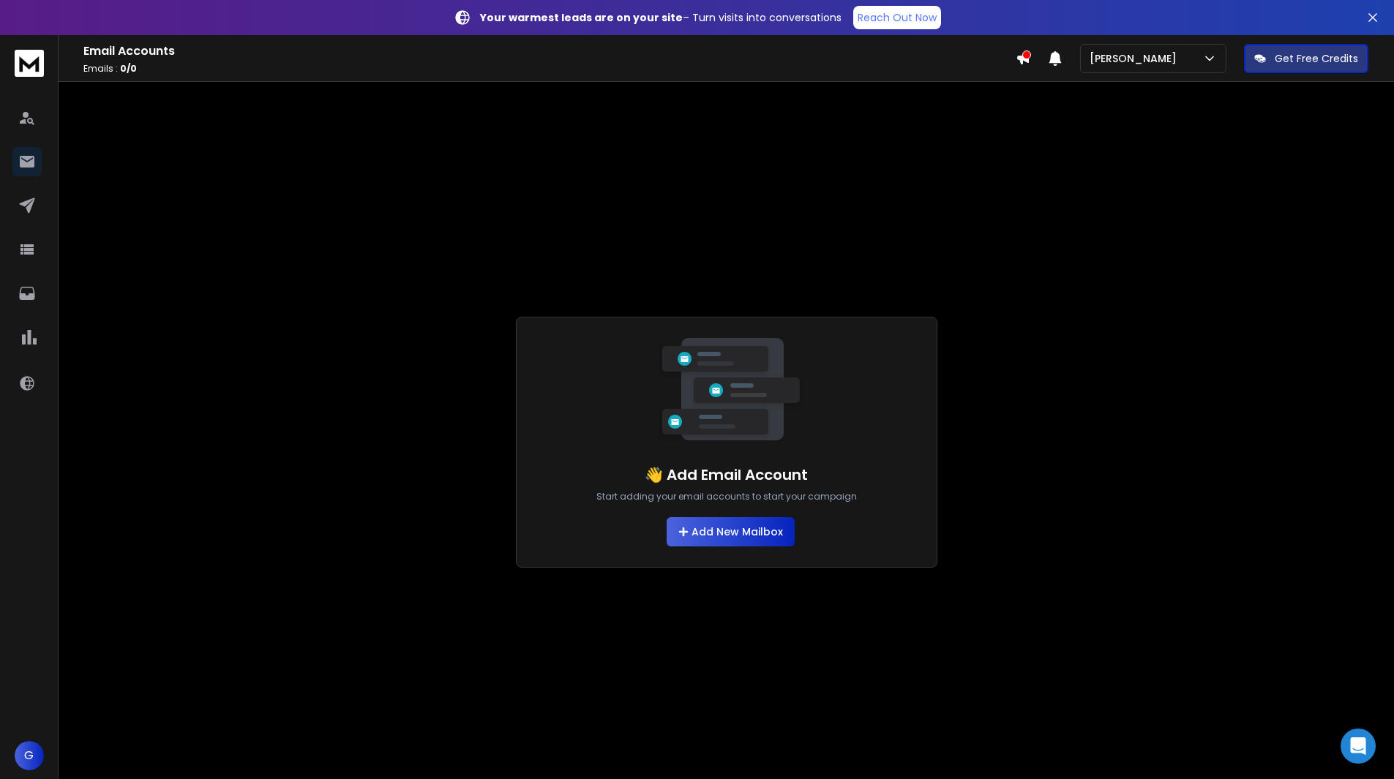
click at [727, 539] on button "Add New Mailbox" at bounding box center [730, 531] width 128 height 29
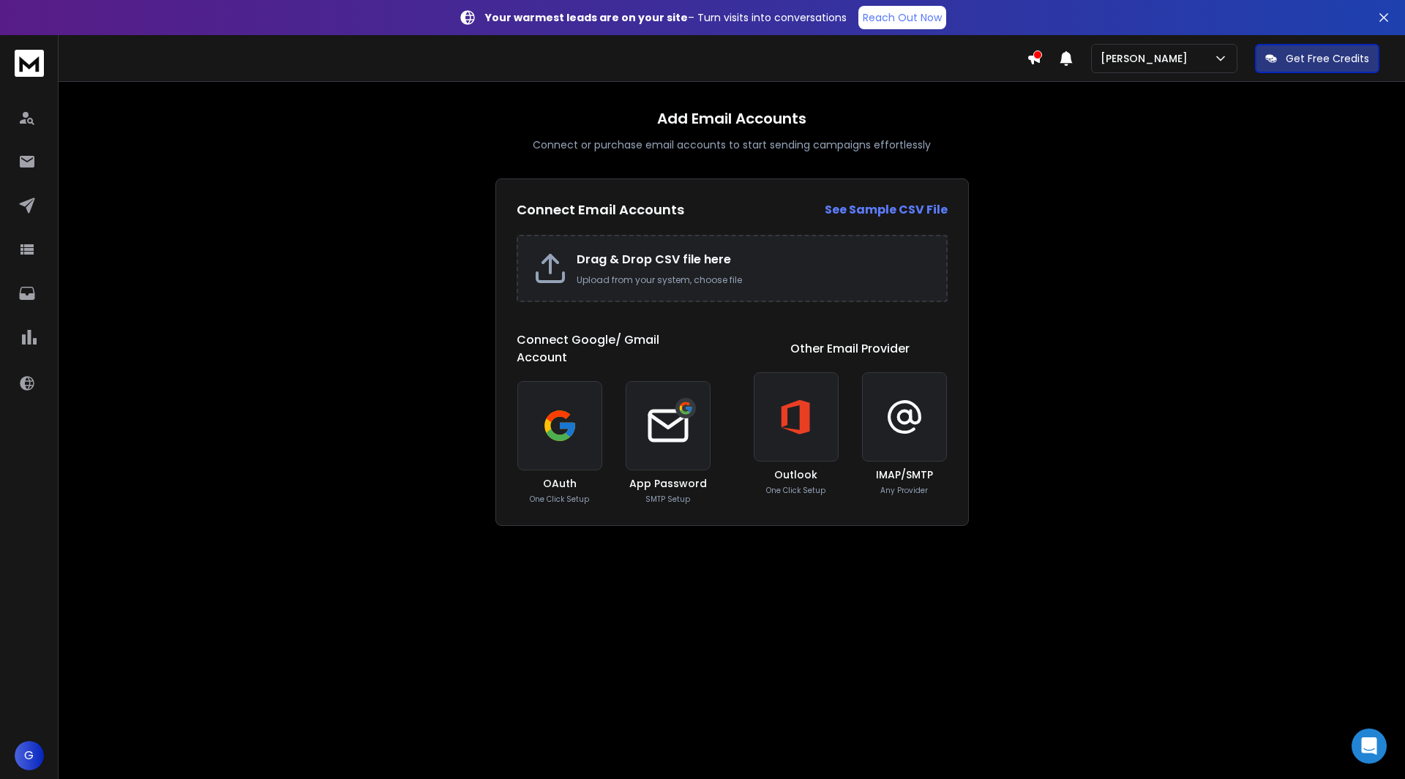
click at [582, 399] on div at bounding box center [559, 425] width 85 height 89
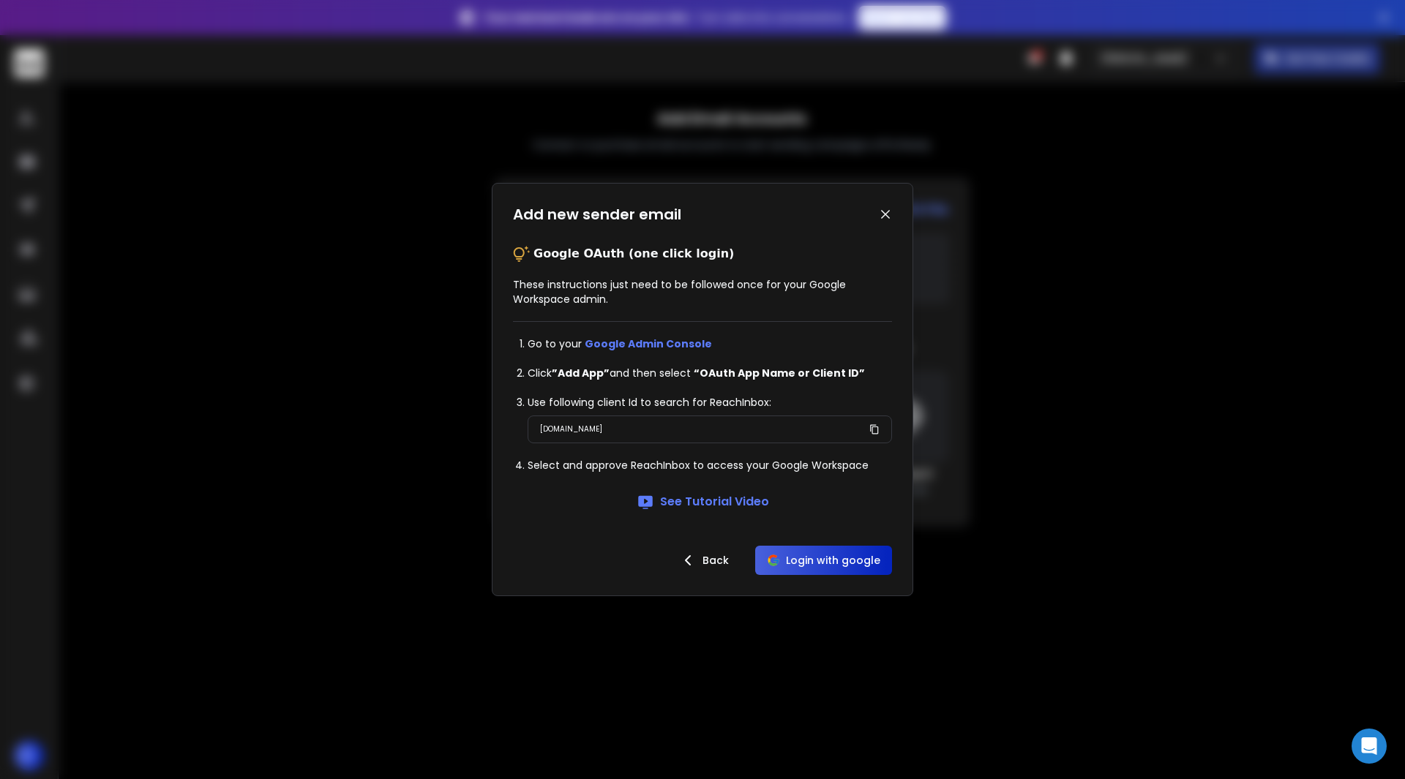
click at [831, 563] on button "Login with google" at bounding box center [823, 560] width 137 height 29
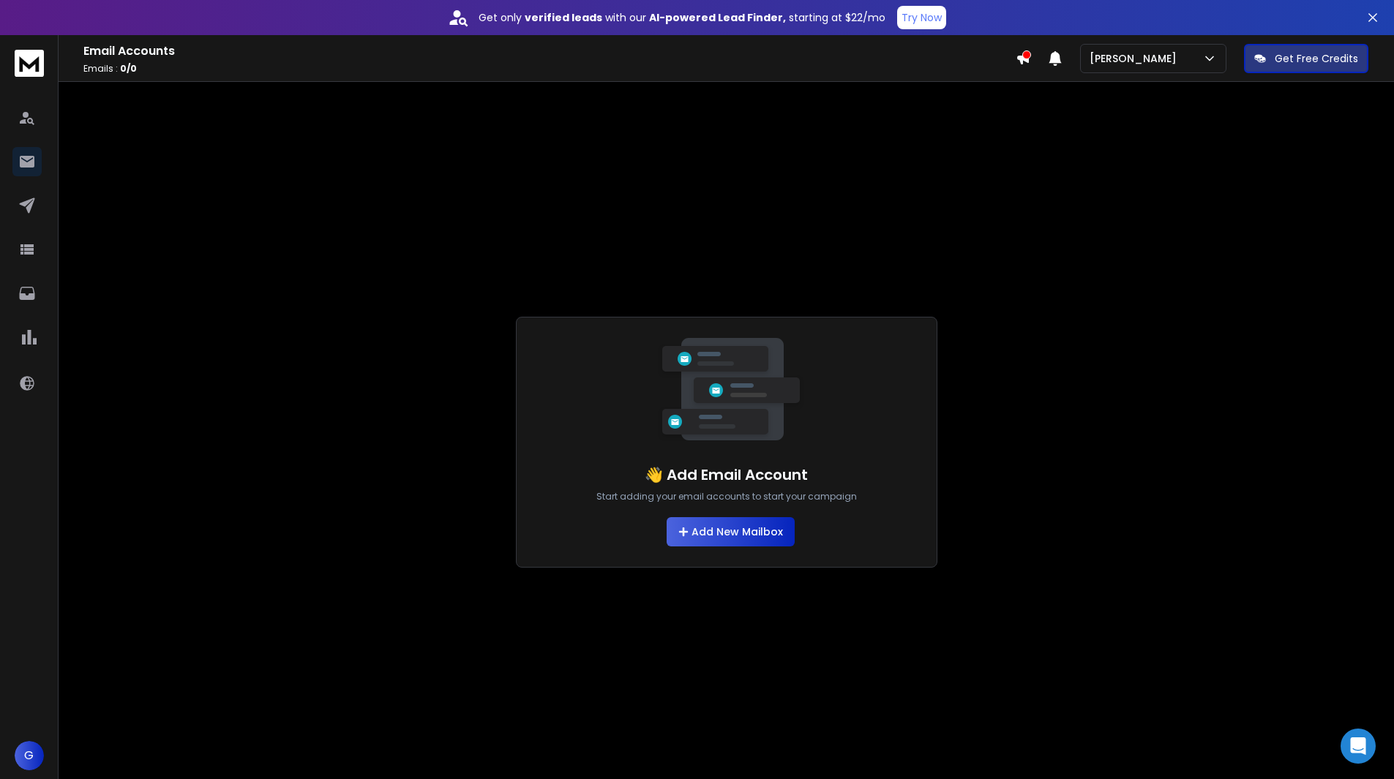
click at [727, 539] on button "Add New Mailbox" at bounding box center [730, 531] width 128 height 29
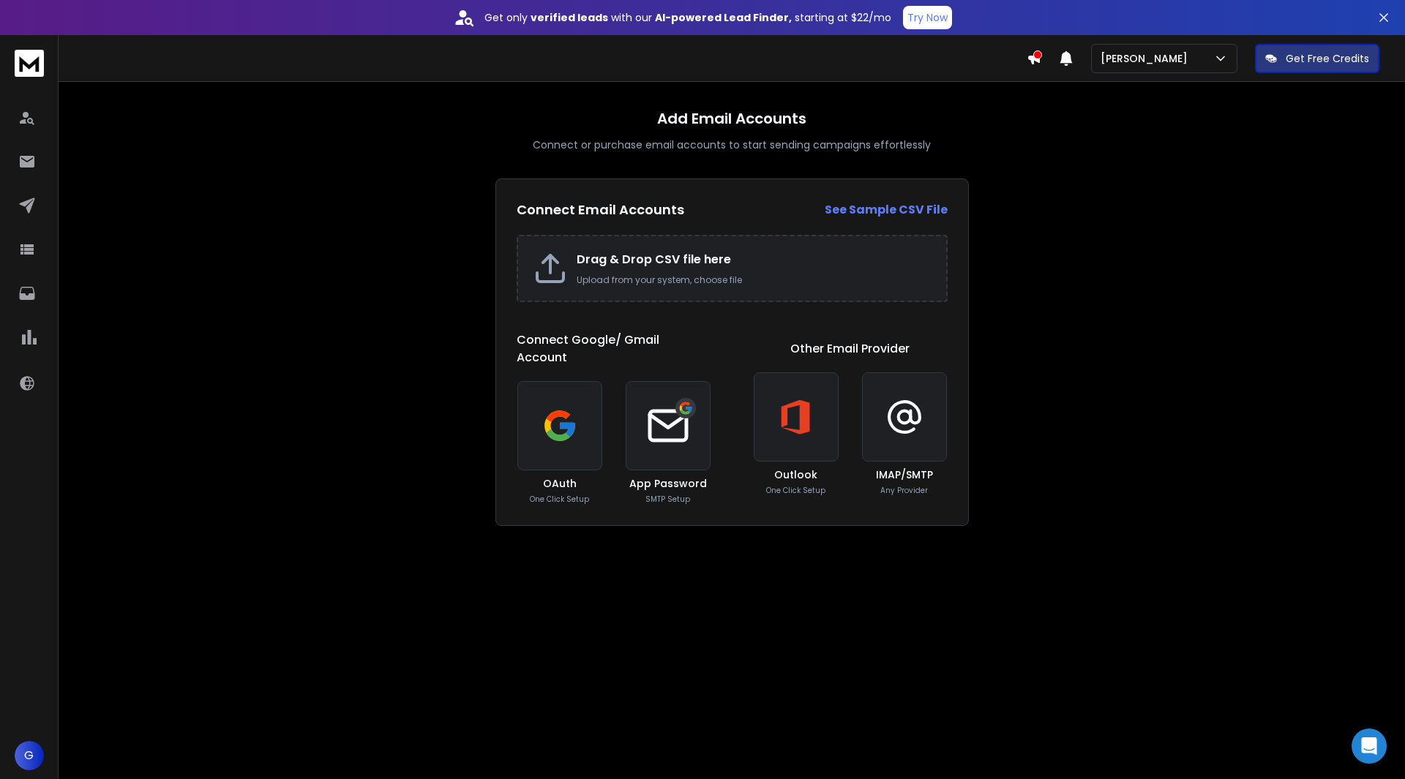
click at [582, 399] on div at bounding box center [559, 425] width 85 height 89
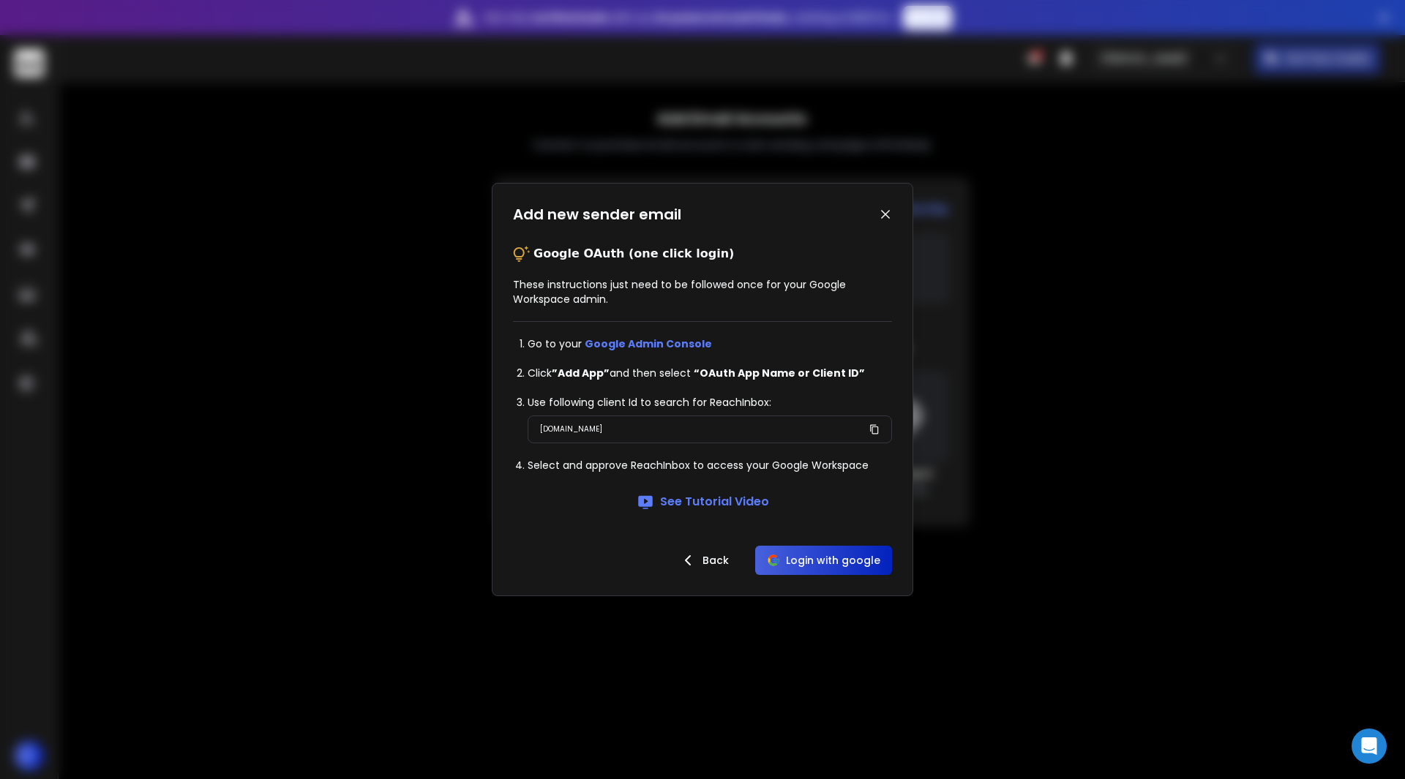
click at [831, 563] on button "Login with google" at bounding box center [823, 560] width 137 height 29
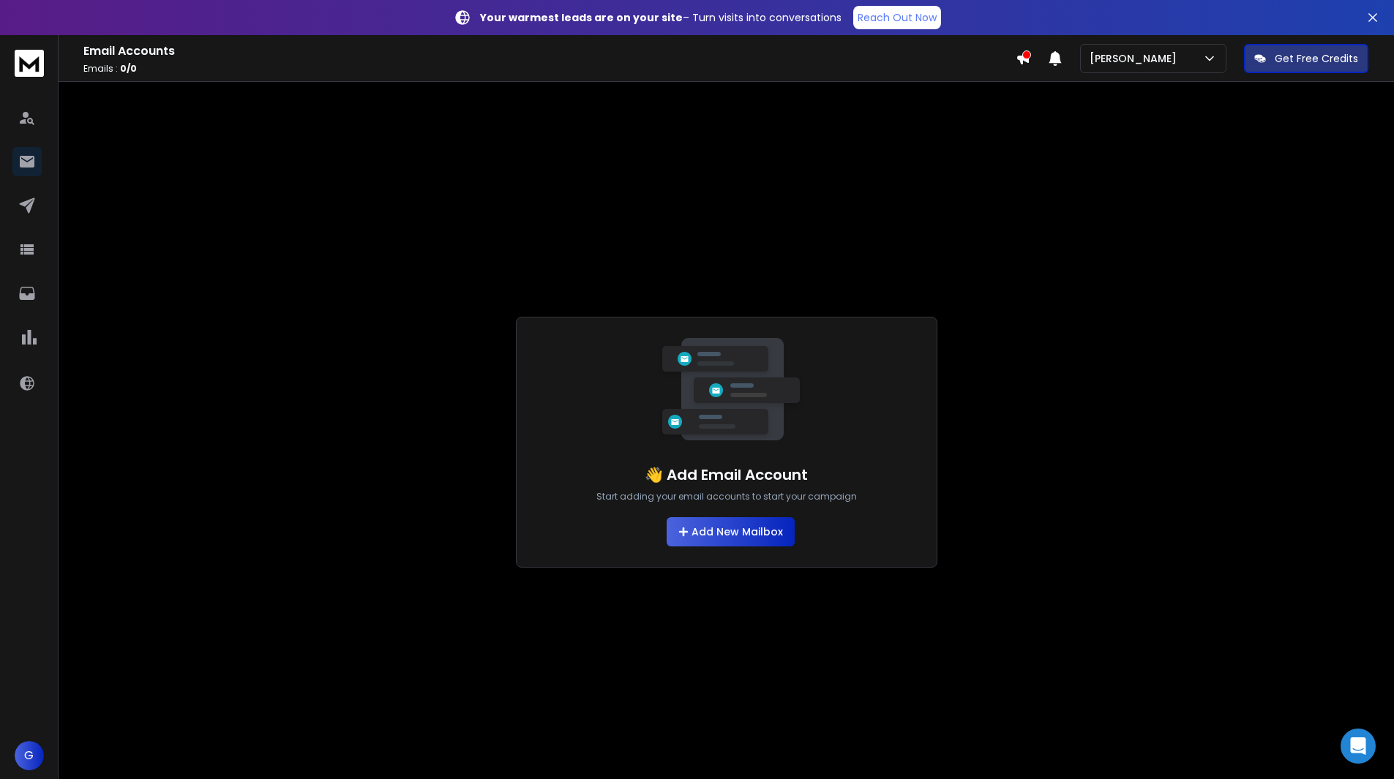
click at [727, 539] on button "Add New Mailbox" at bounding box center [730, 531] width 128 height 29
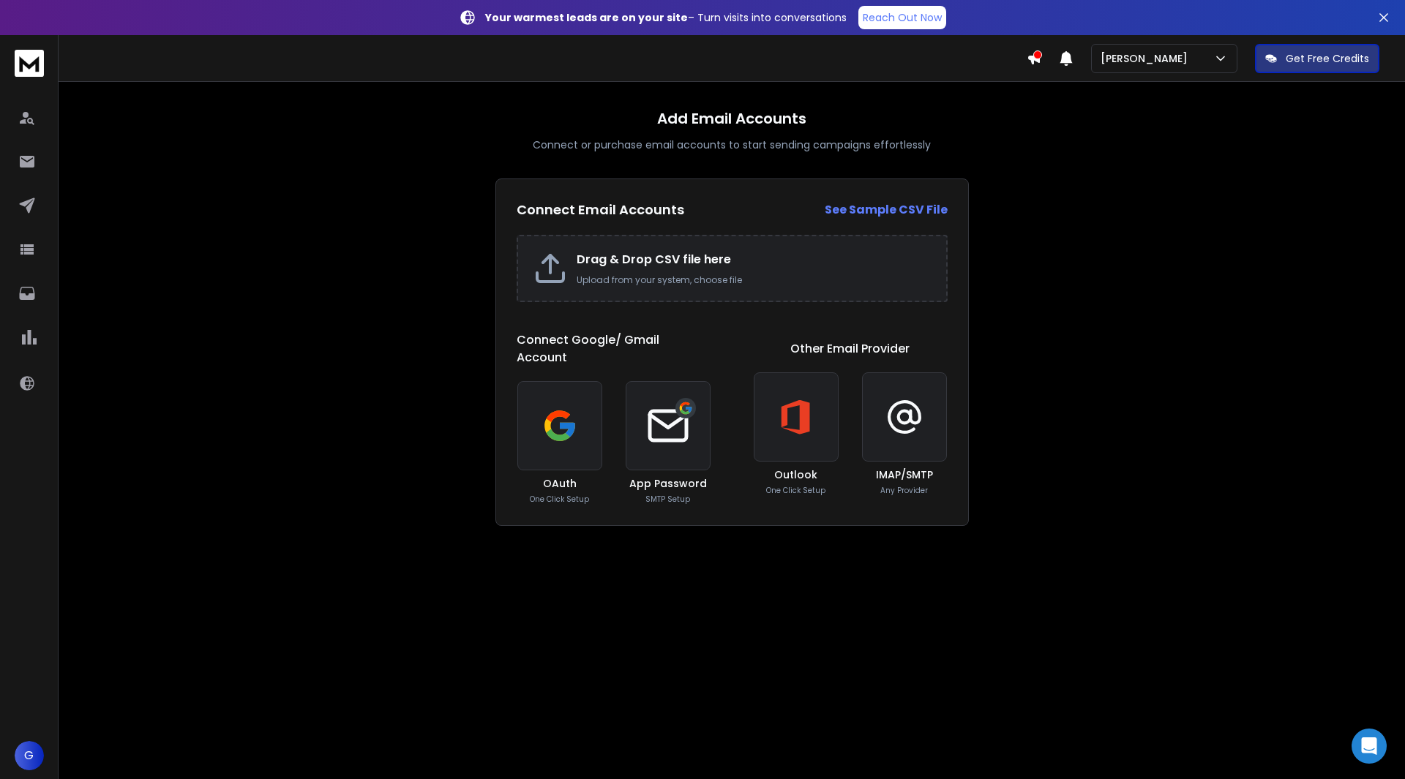
click at [582, 399] on div at bounding box center [559, 425] width 85 height 89
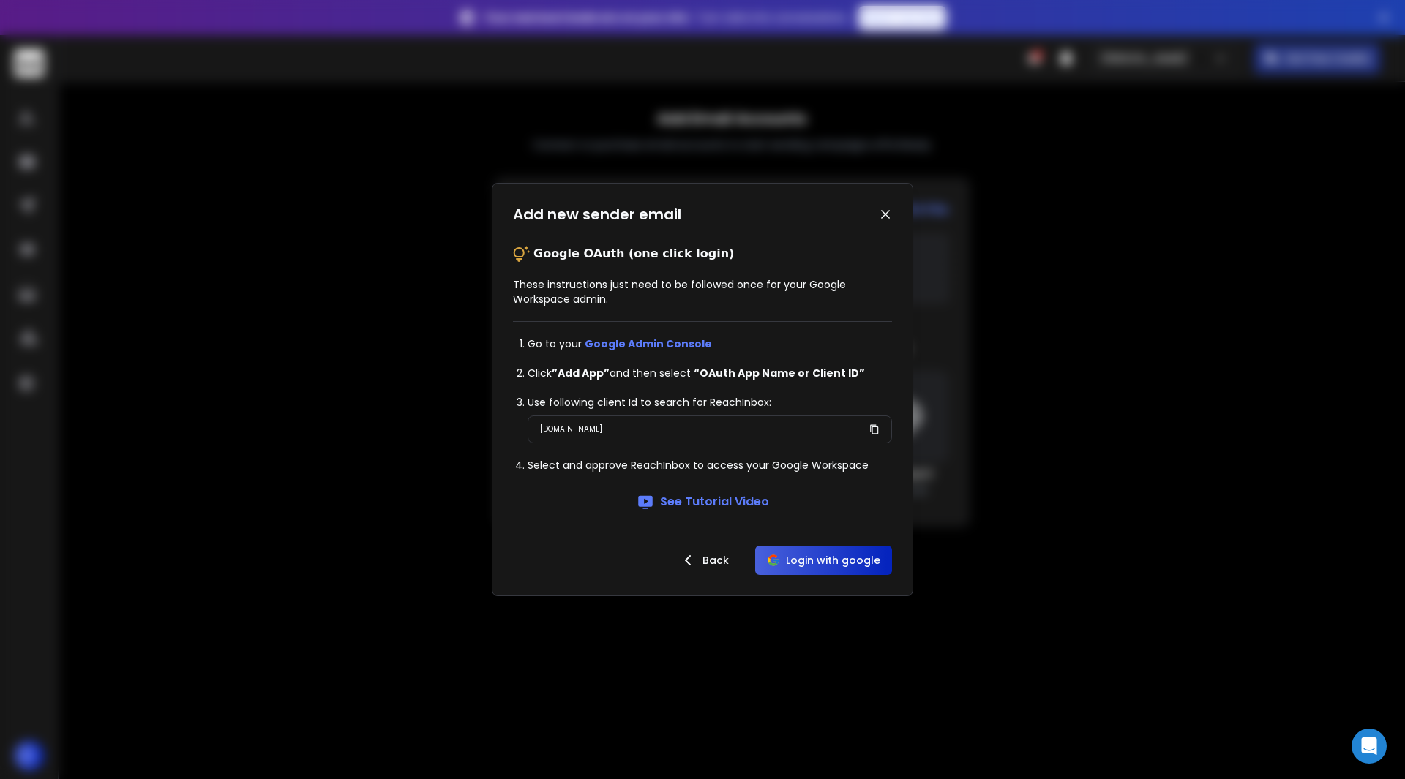
click at [831, 563] on button "Login with google" at bounding box center [823, 560] width 137 height 29
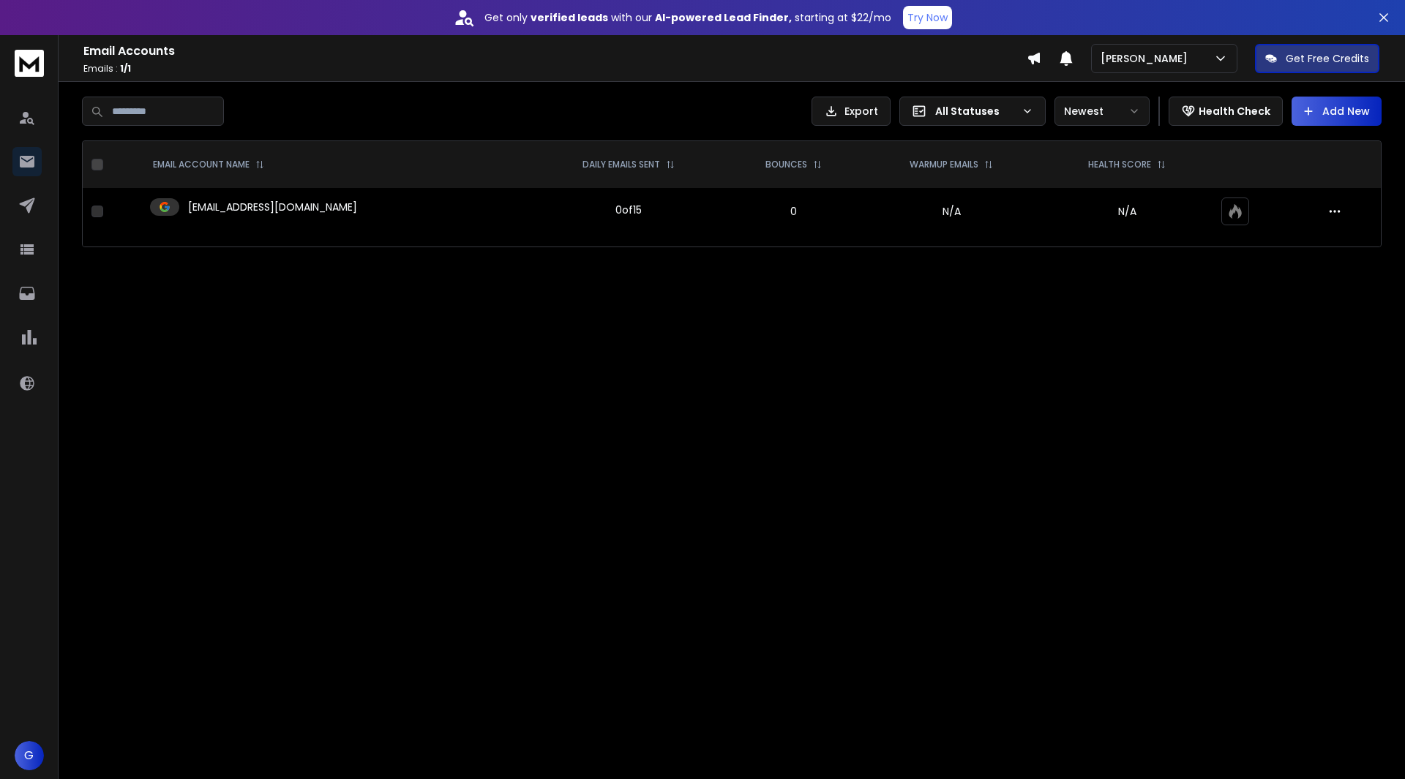
click at [1327, 108] on button "Add New" at bounding box center [1336, 111] width 90 height 29
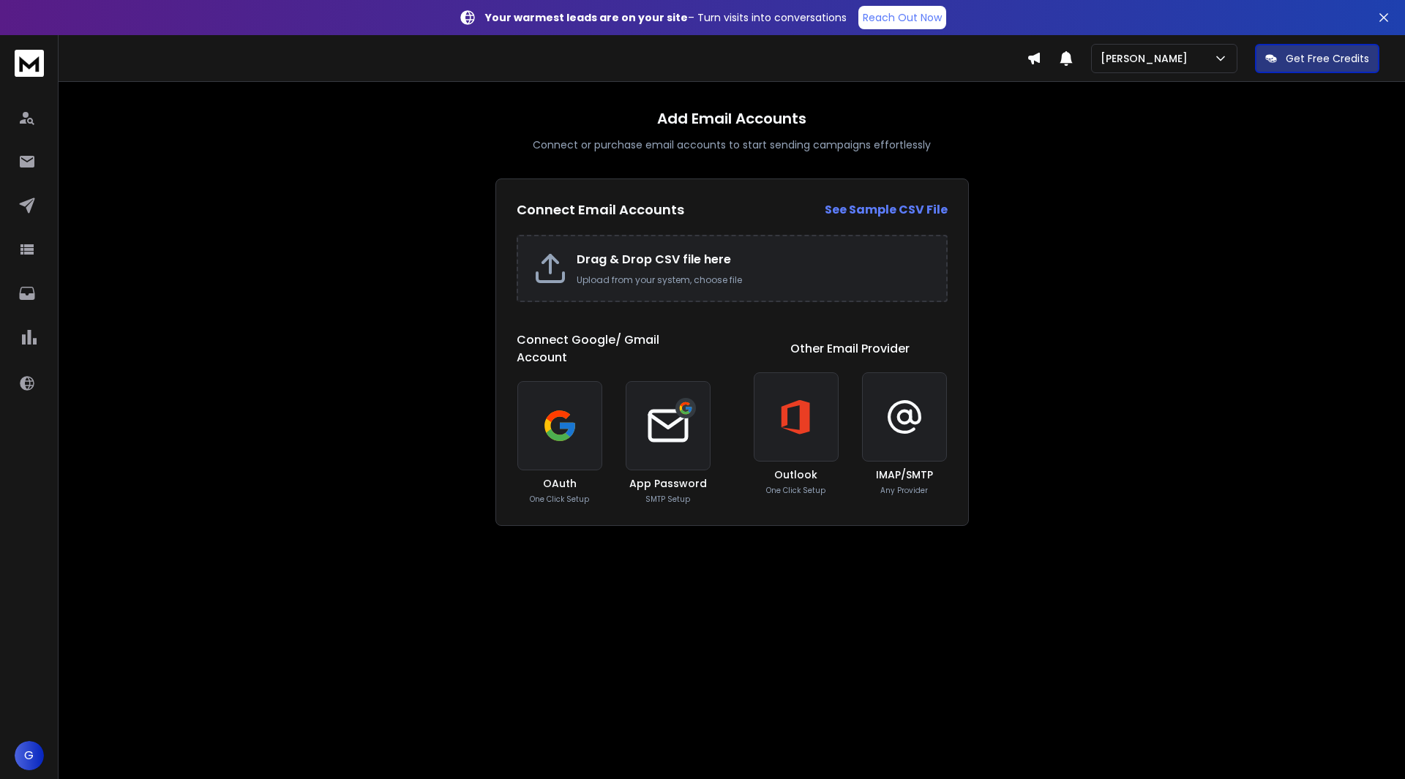
click at [550, 429] on icon at bounding box center [558, 435] width 24 height 12
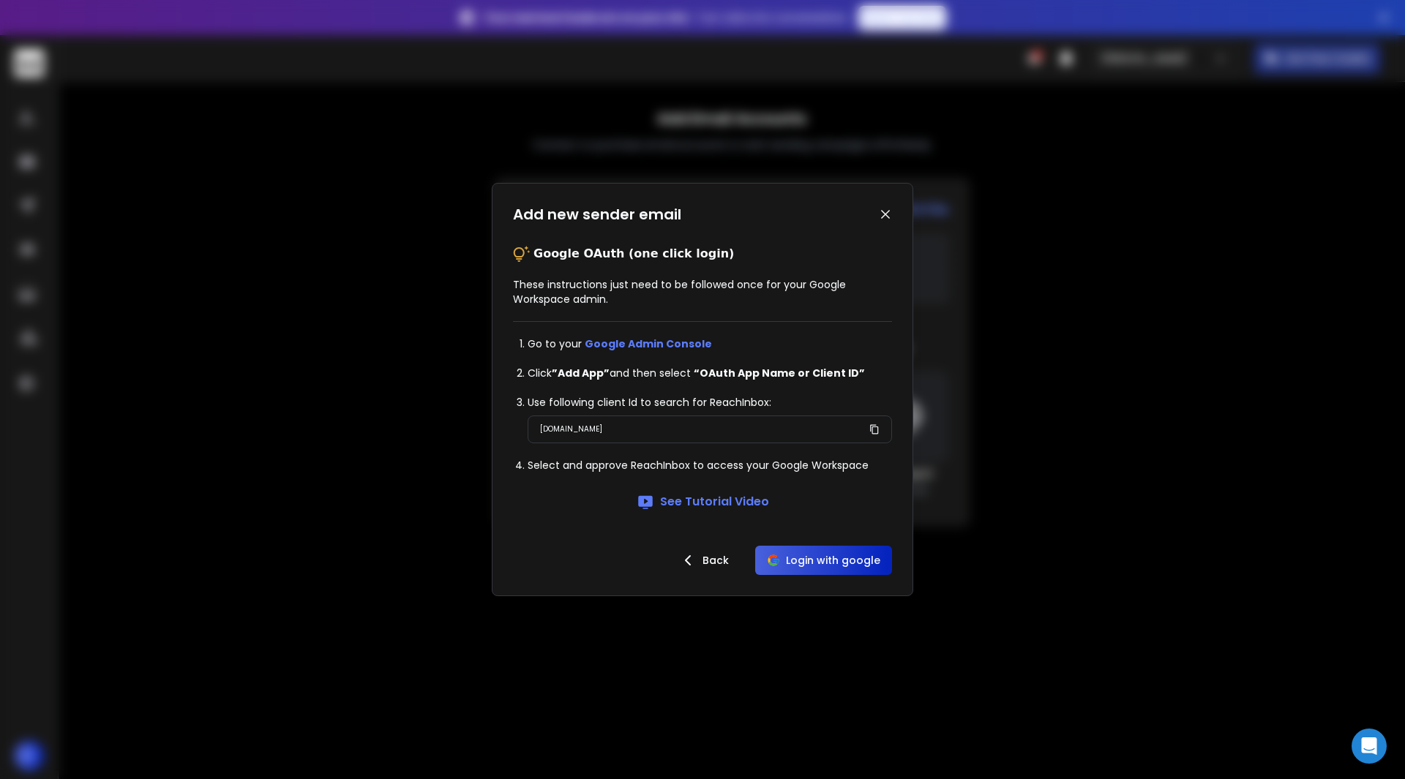
click at [836, 568] on button "Login with google" at bounding box center [823, 560] width 137 height 29
